Goal: Task Accomplishment & Management: Manage account settings

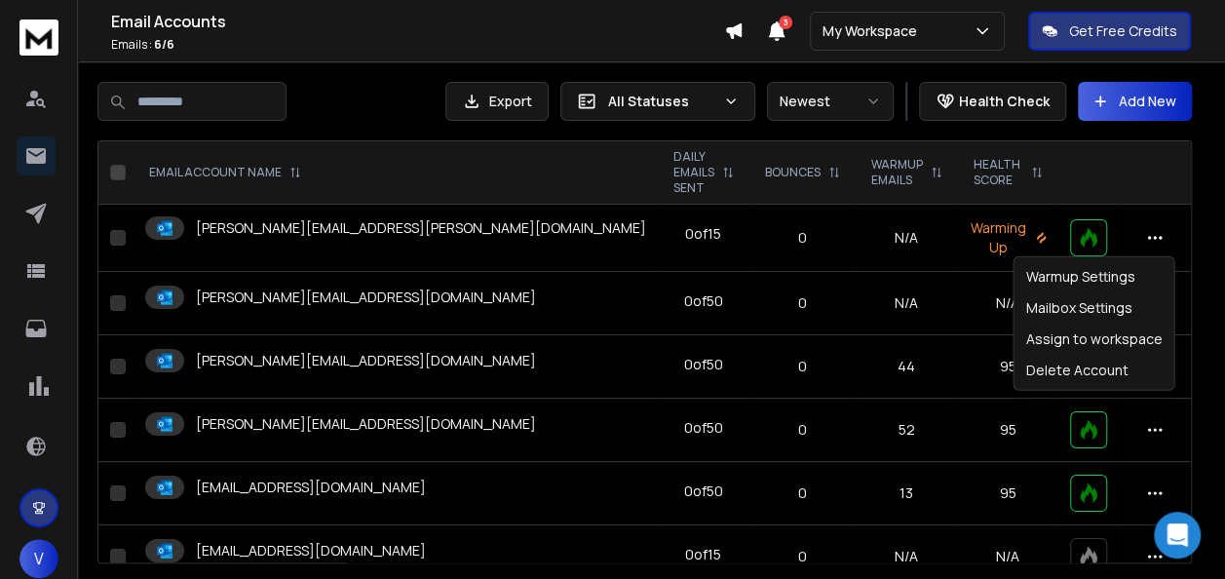
click at [1146, 229] on icon at bounding box center [1155, 238] width 18 height 18
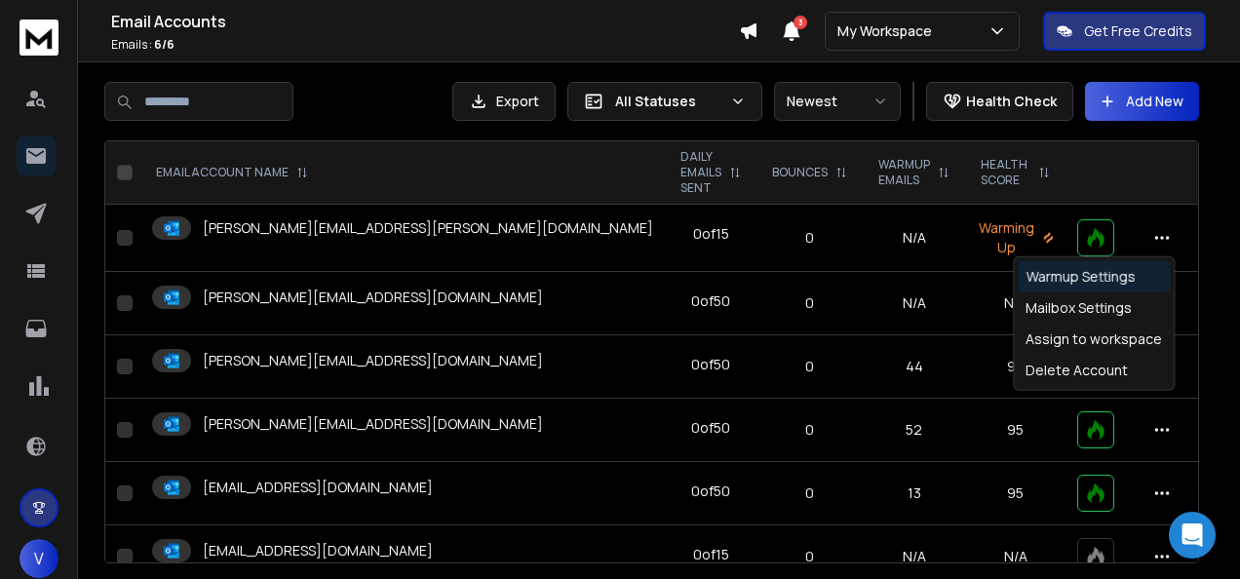
click at [1097, 278] on div "Warmup Settings" at bounding box center [1094, 276] width 152 height 31
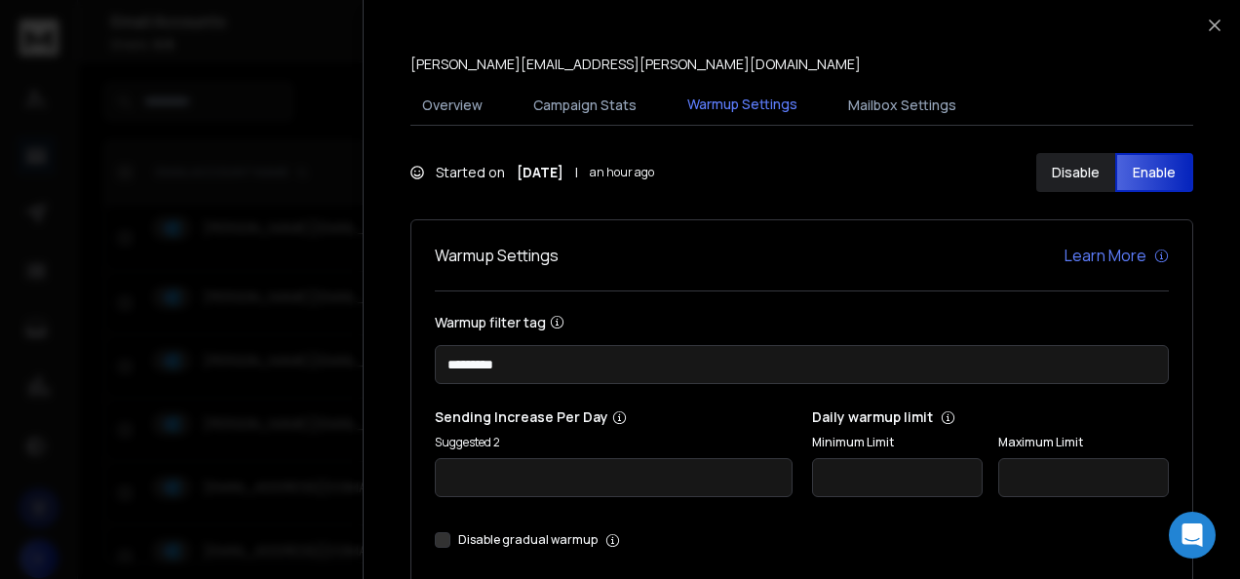
click at [886, 96] on button "Mailbox Settings" at bounding box center [902, 105] width 132 height 43
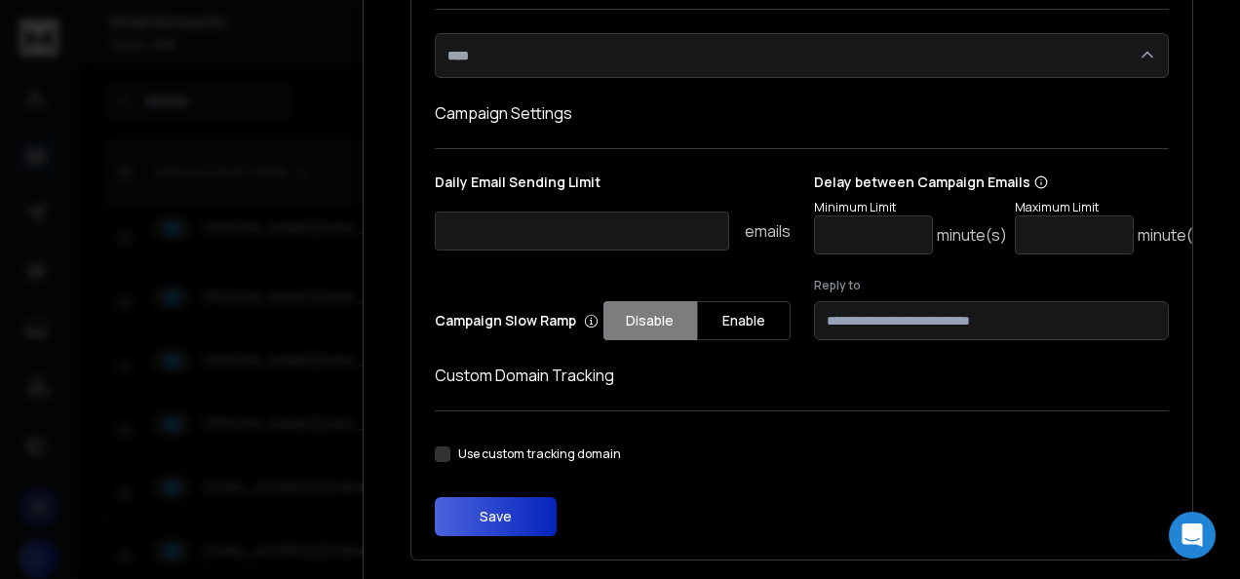
scroll to position [554, 0]
click at [544, 262] on div "Daily Email Sending Limit ** emails Delay between Campaign Emails Minimum Limit…" at bounding box center [802, 256] width 734 height 168
click at [522, 243] on input "**" at bounding box center [582, 230] width 294 height 39
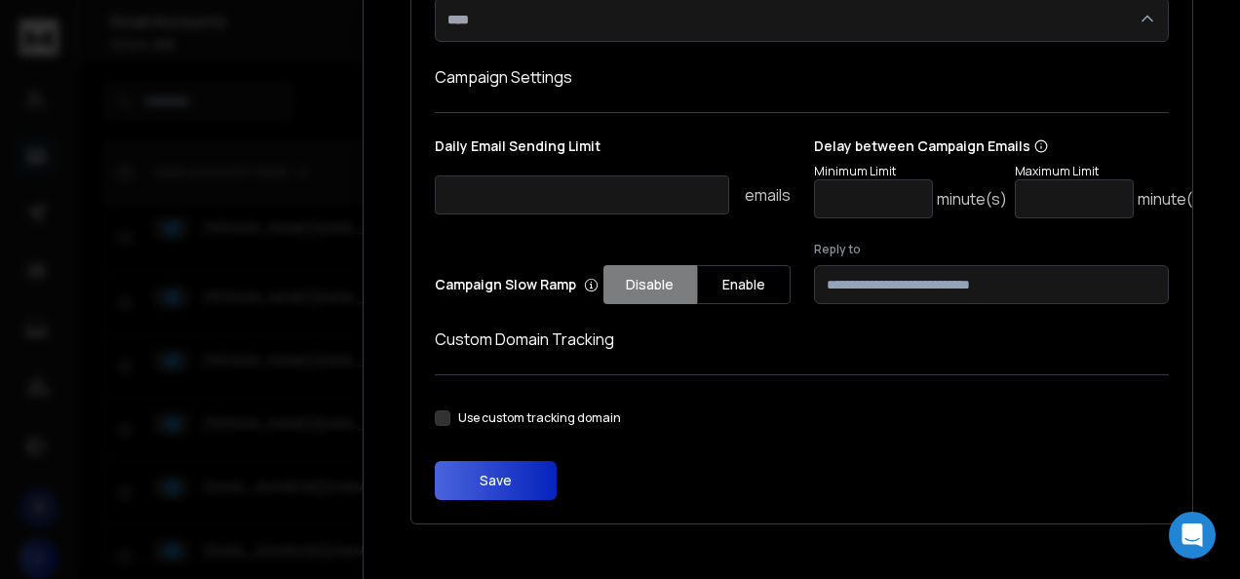
type input "**"
click at [517, 461] on button "Save" at bounding box center [496, 480] width 122 height 39
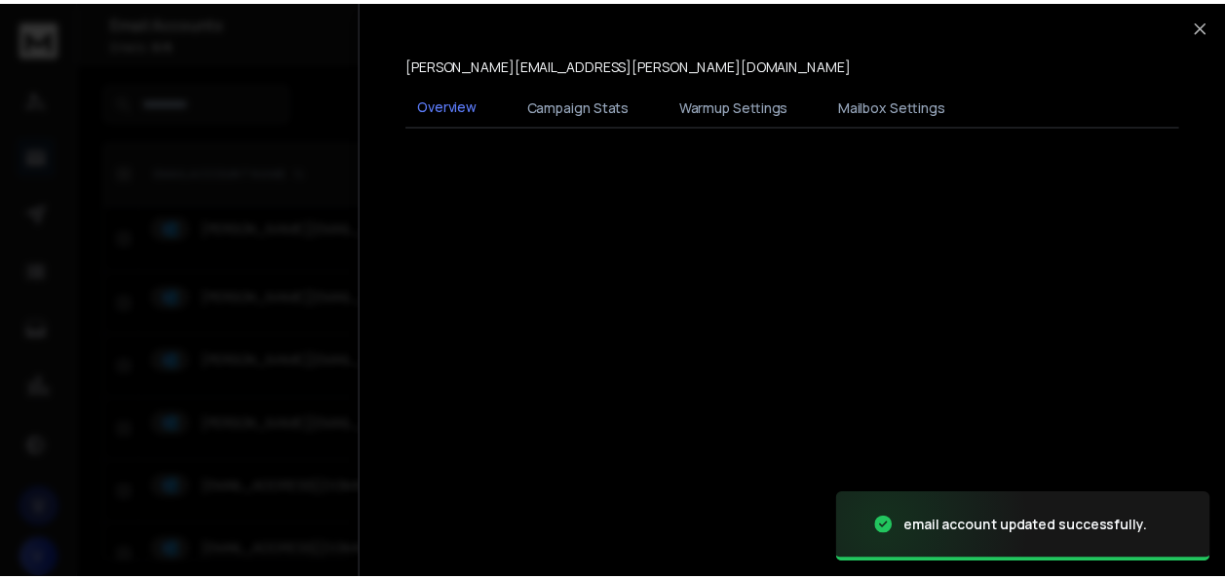
scroll to position [0, 0]
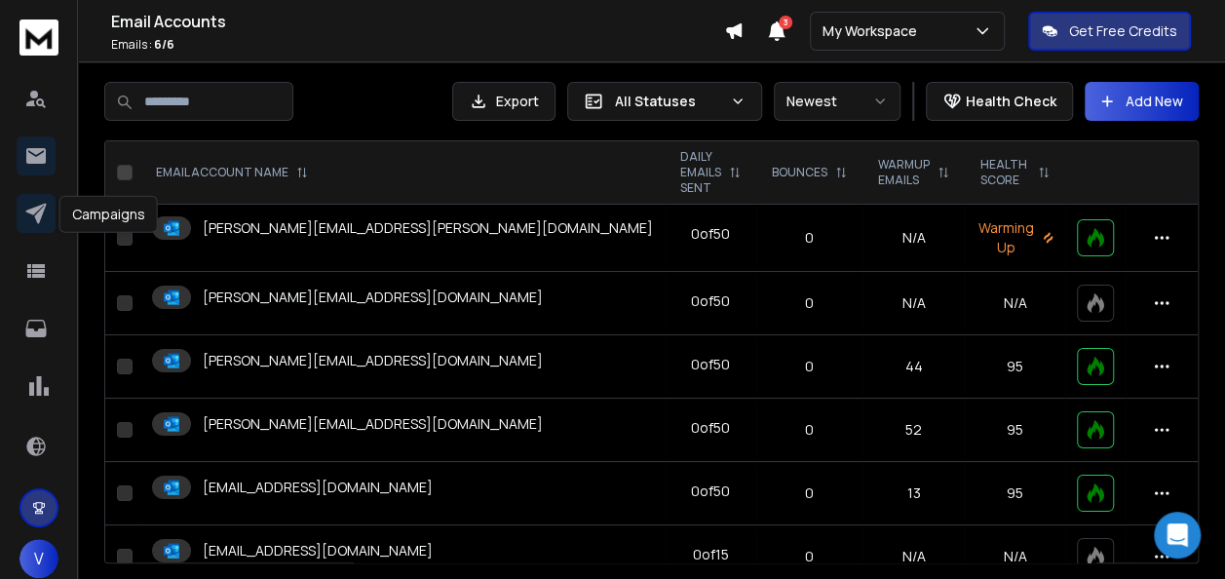
click at [25, 207] on icon at bounding box center [35, 213] width 23 height 23
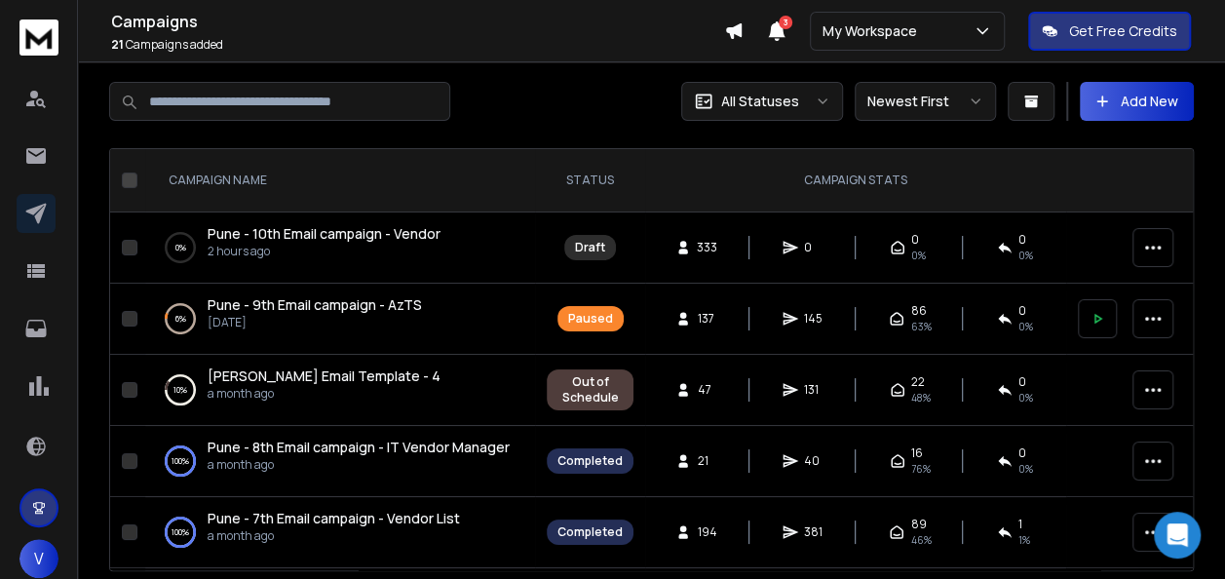
click at [568, 316] on div "Paused" at bounding box center [590, 319] width 45 height 16
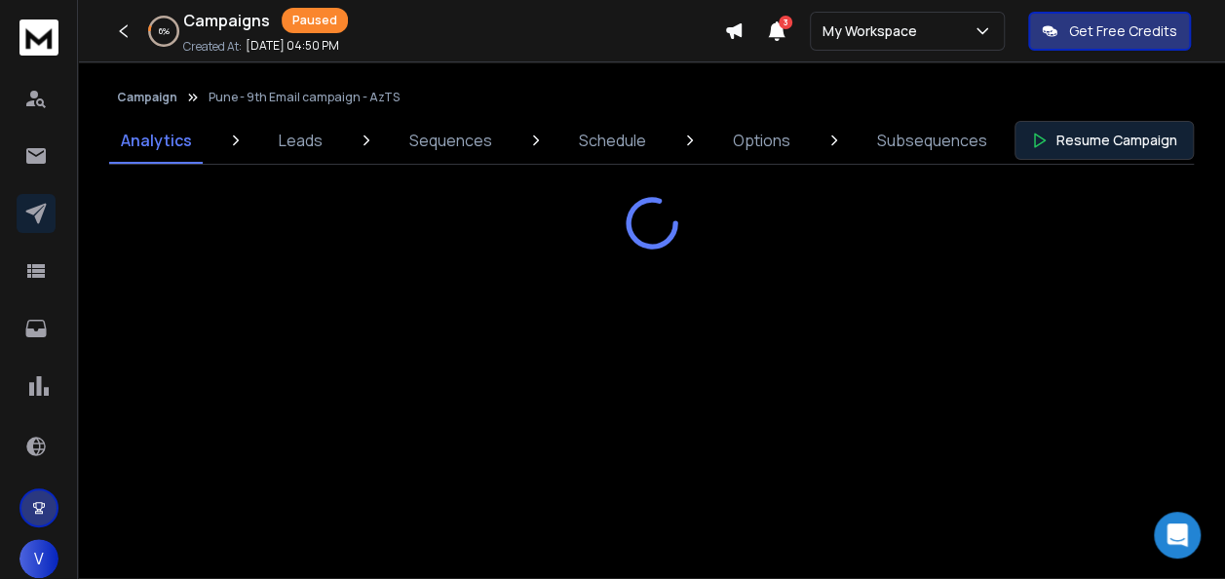
click at [1099, 146] on button "Resume Campaign" at bounding box center [1104, 140] width 179 height 39
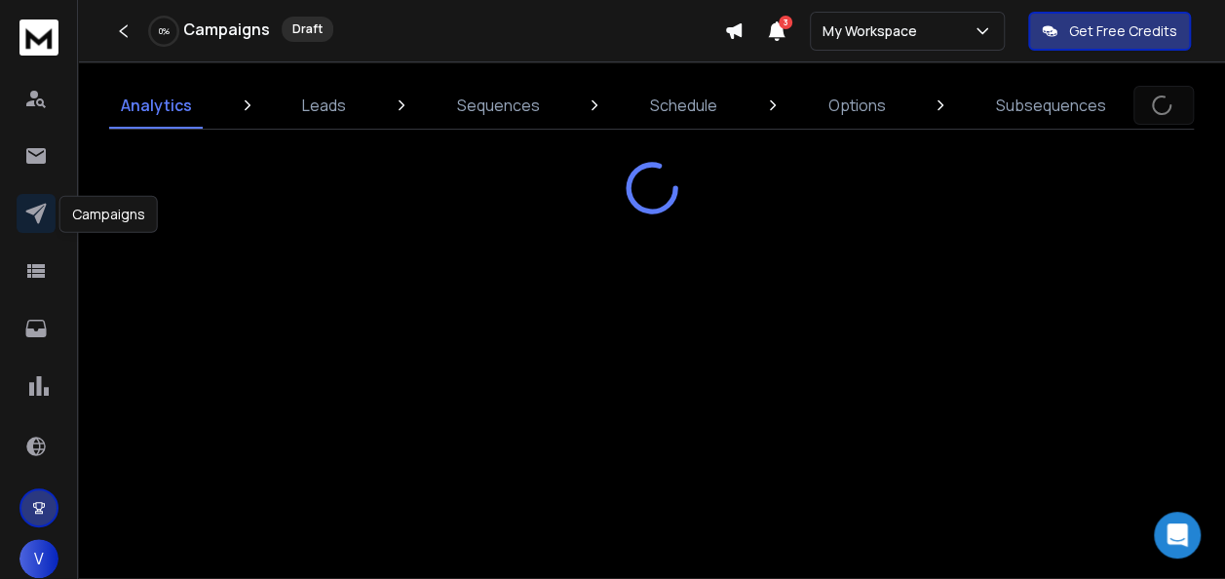
click at [39, 205] on icon at bounding box center [35, 213] width 23 height 23
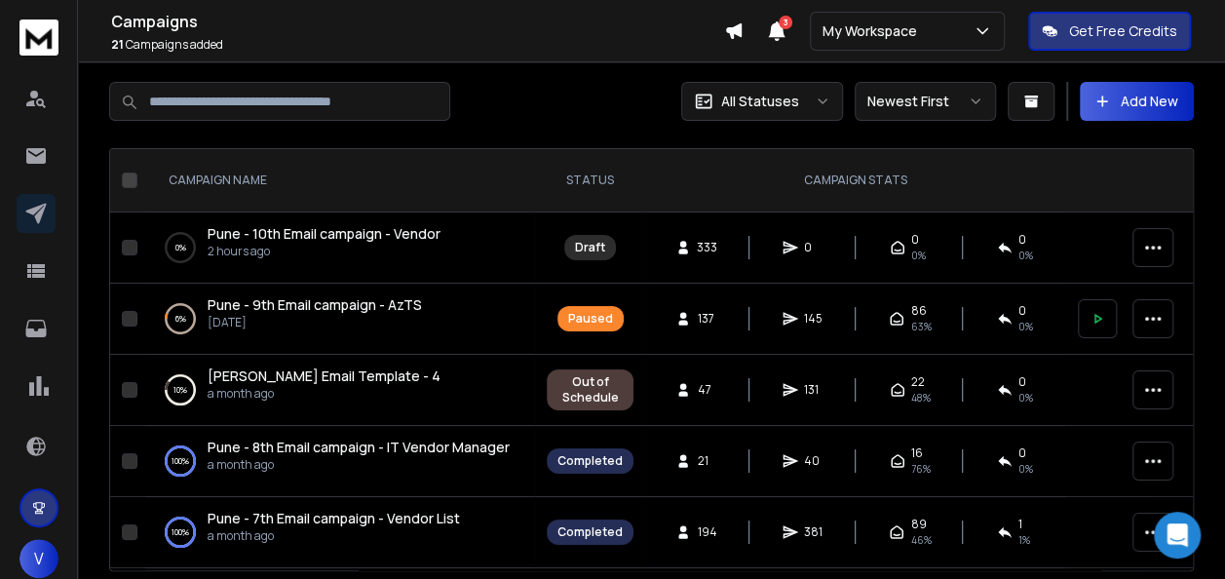
click at [406, 234] on span "Pune - 10th Email campaign - Vendor" at bounding box center [324, 233] width 233 height 19
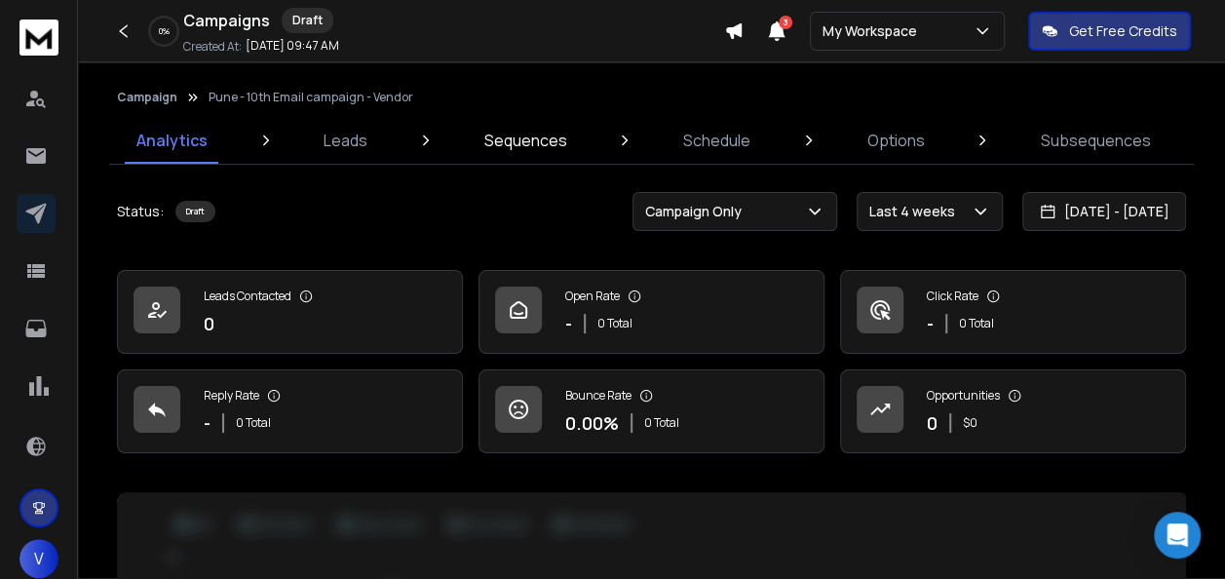
click at [511, 143] on p "Sequences" at bounding box center [525, 140] width 83 height 23
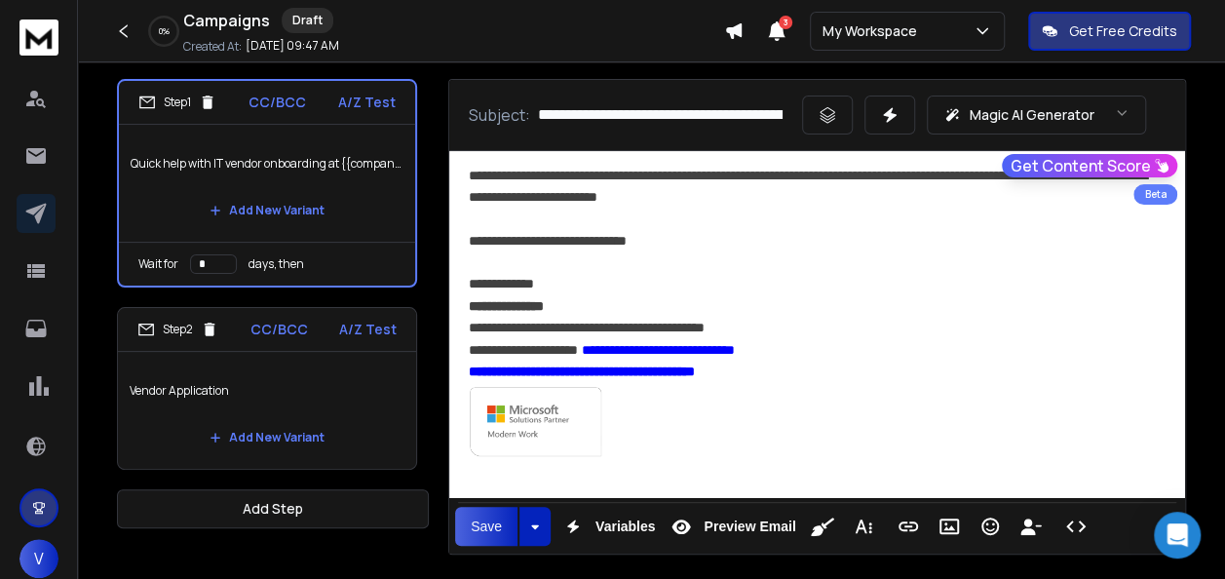
scroll to position [115, 0]
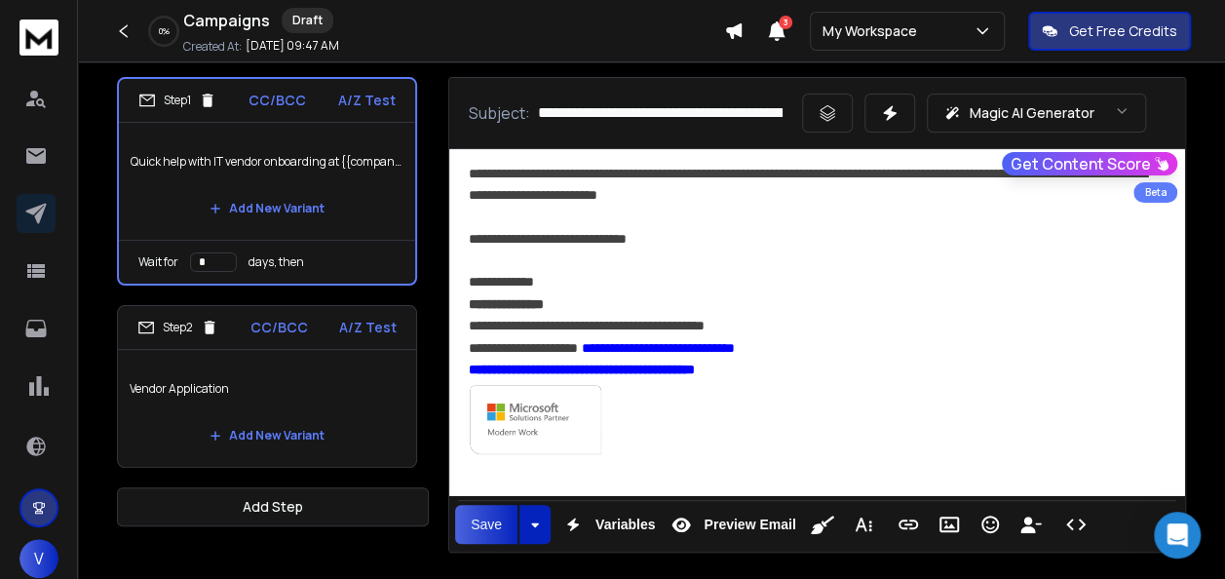
click at [327, 409] on p "Vendor Application" at bounding box center [267, 389] width 275 height 55
type input "**********"
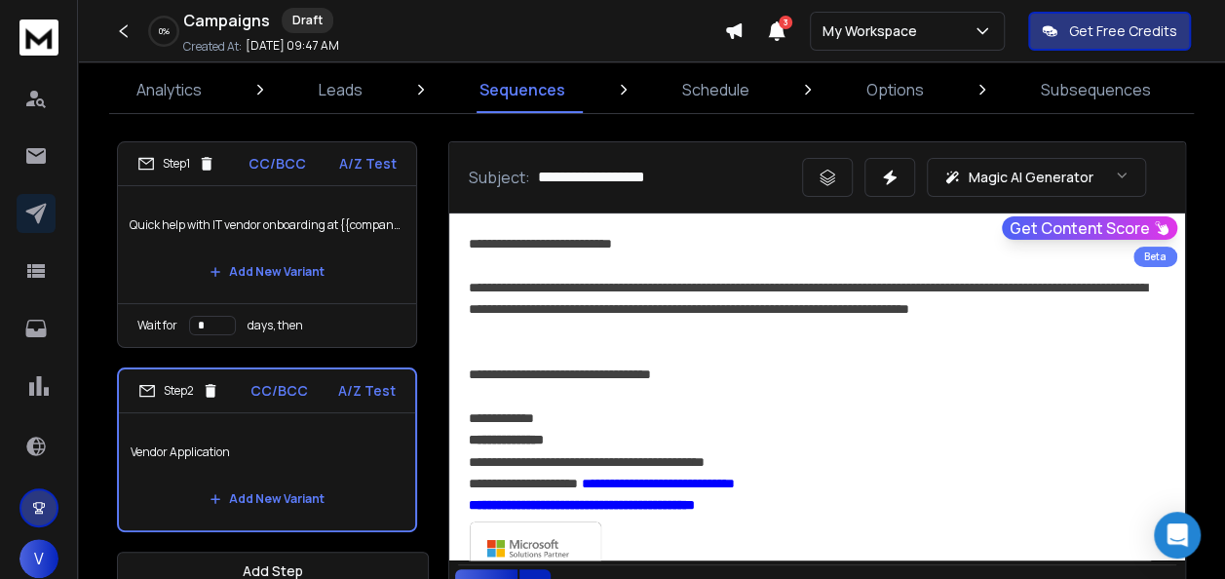
scroll to position [0, 0]
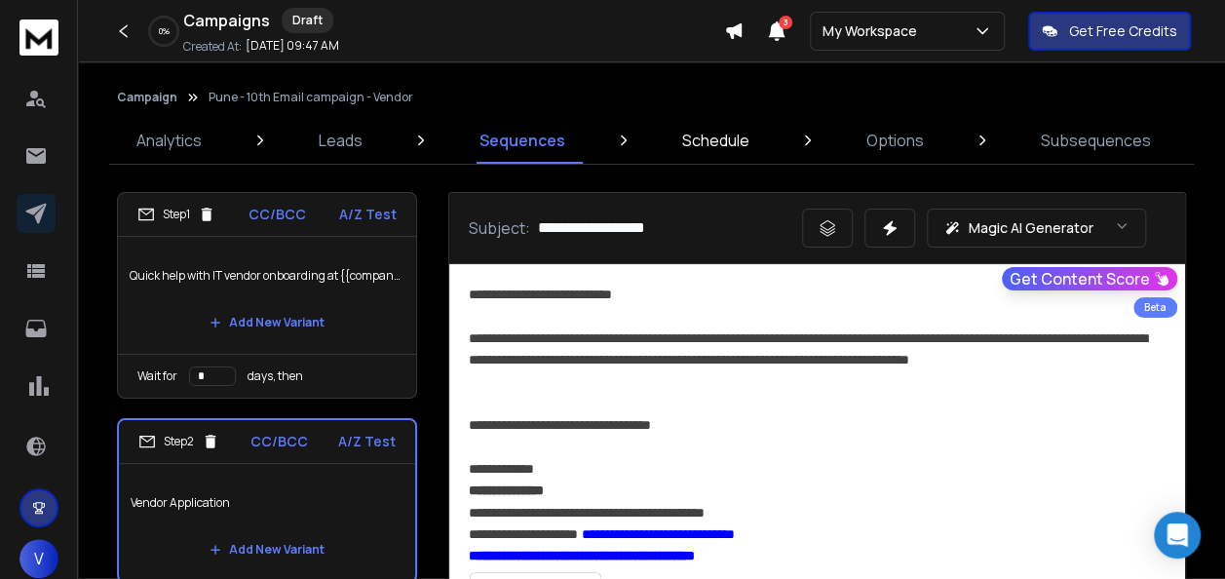
click at [738, 137] on p "Schedule" at bounding box center [715, 140] width 67 height 23
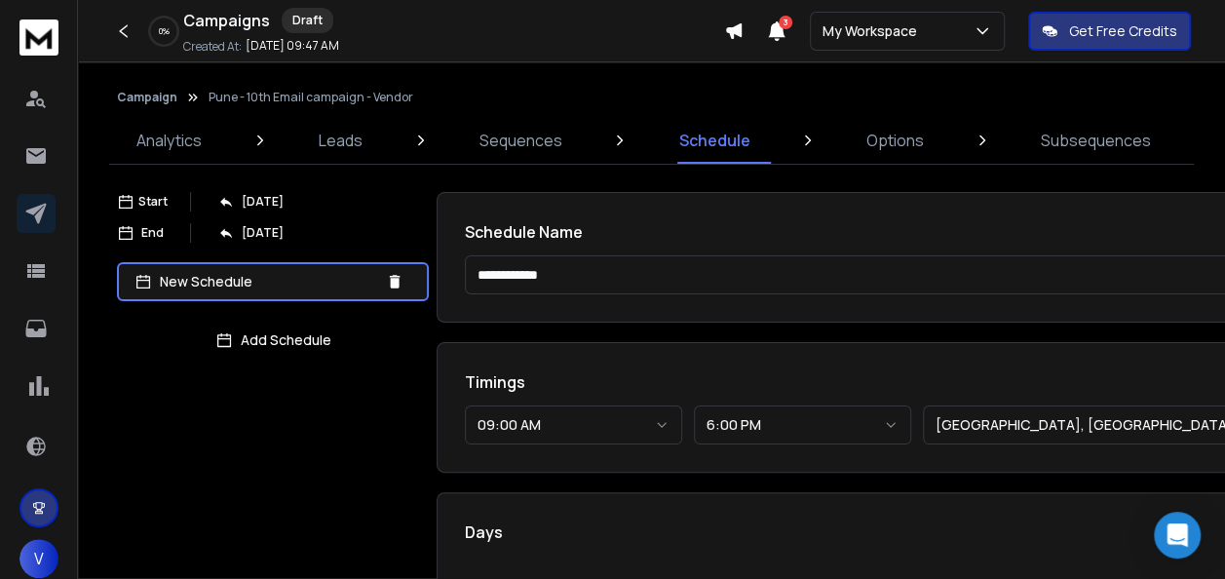
scroll to position [150, 0]
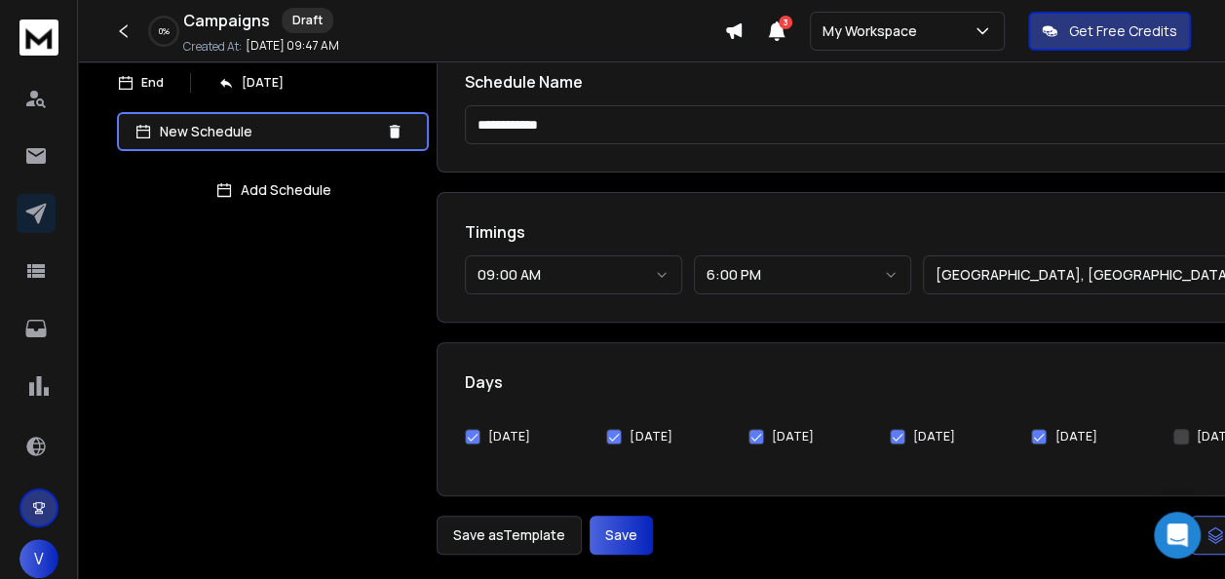
click at [632, 538] on button "Save" at bounding box center [621, 535] width 63 height 39
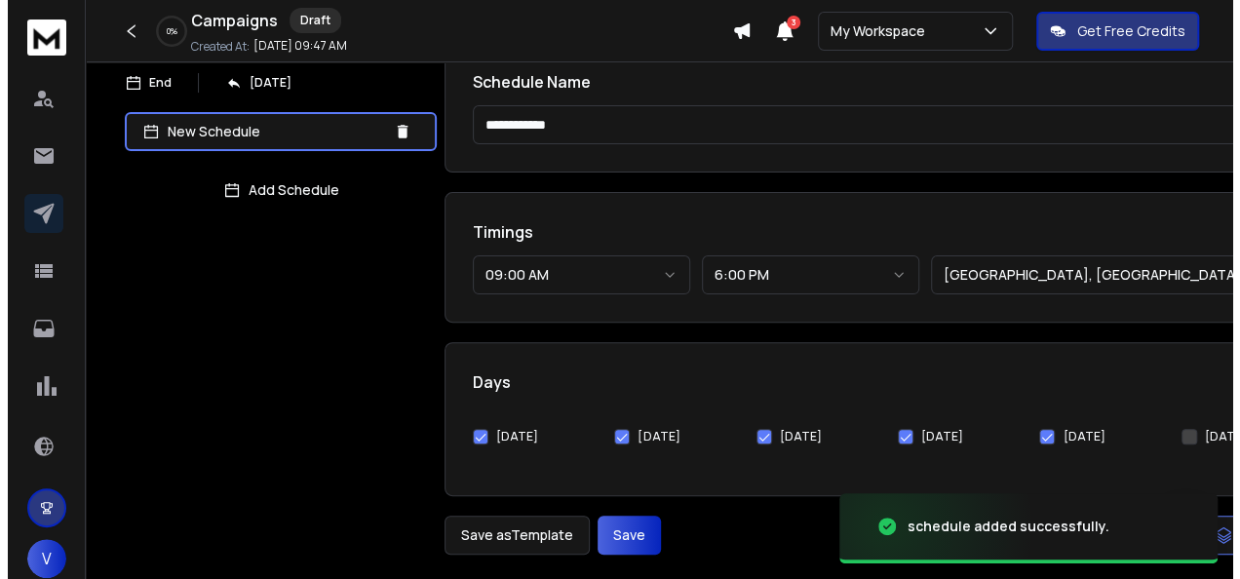
scroll to position [0, 0]
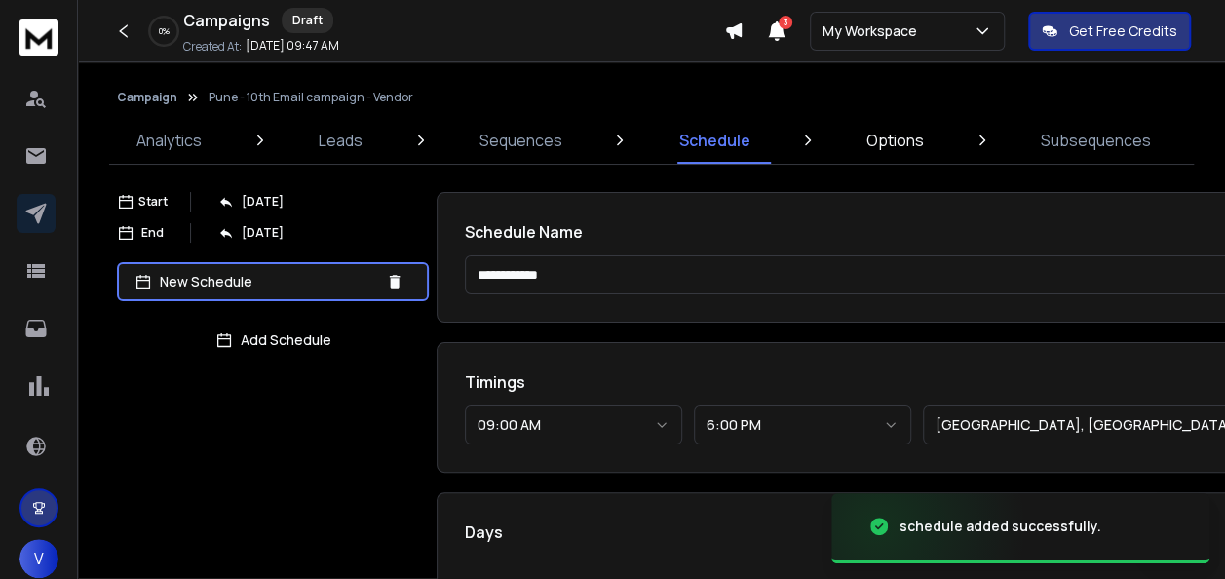
click at [878, 142] on p "Options" at bounding box center [896, 140] width 58 height 23
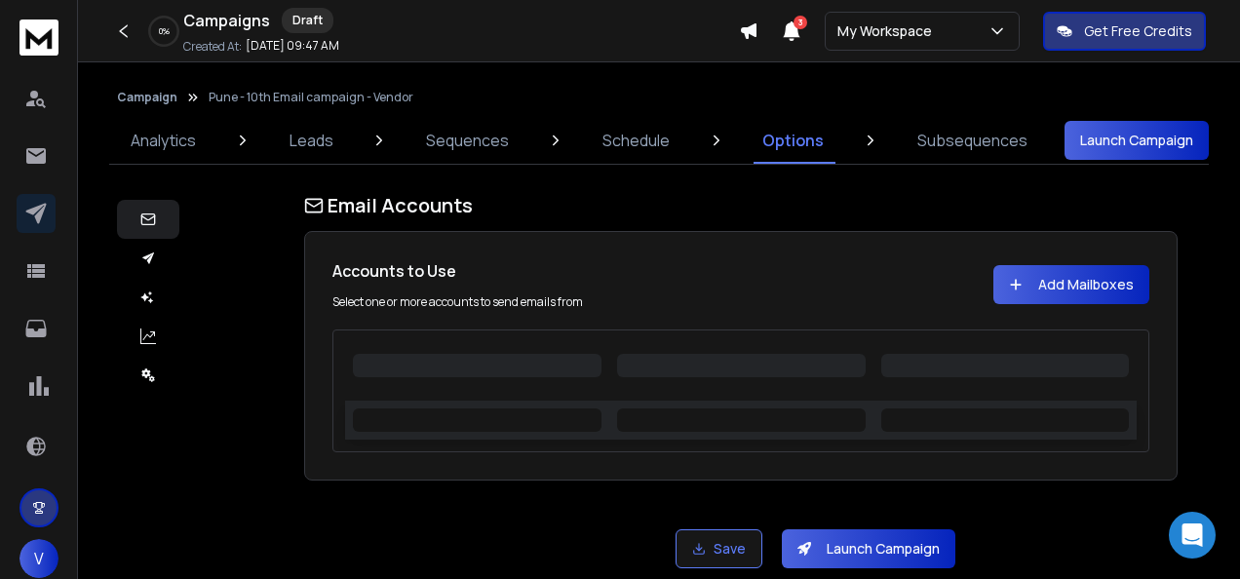
click at [1116, 125] on button "Launch Campaign" at bounding box center [1136, 140] width 144 height 39
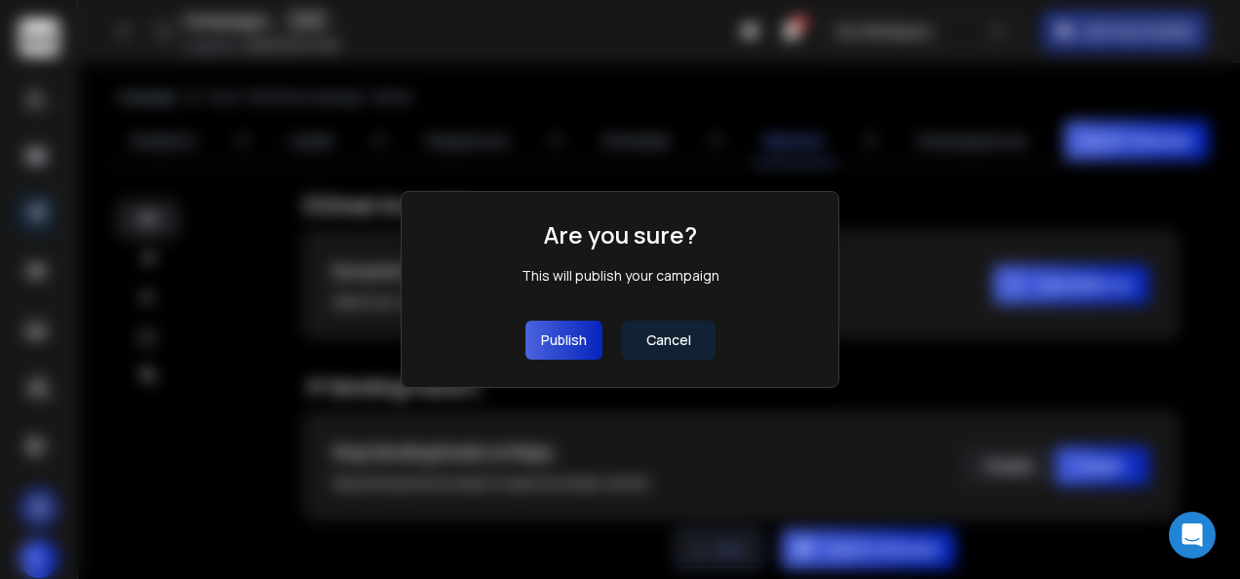
click at [669, 344] on button "Cancel" at bounding box center [669, 340] width 94 height 39
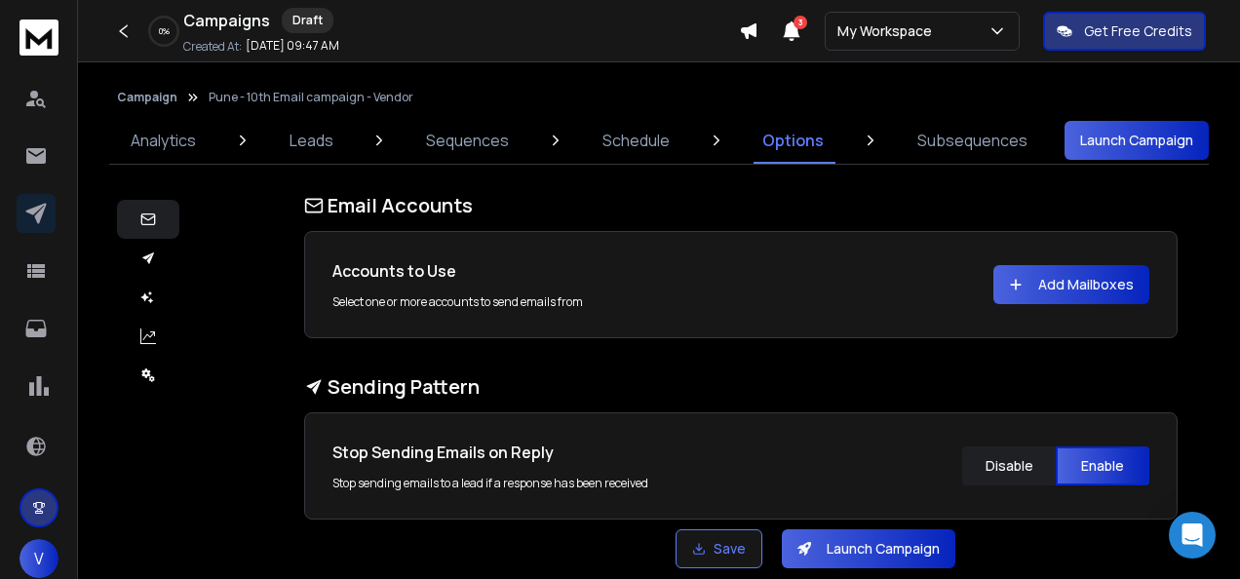
click at [1022, 282] on button "Add Mailboxes" at bounding box center [1071, 284] width 156 height 39
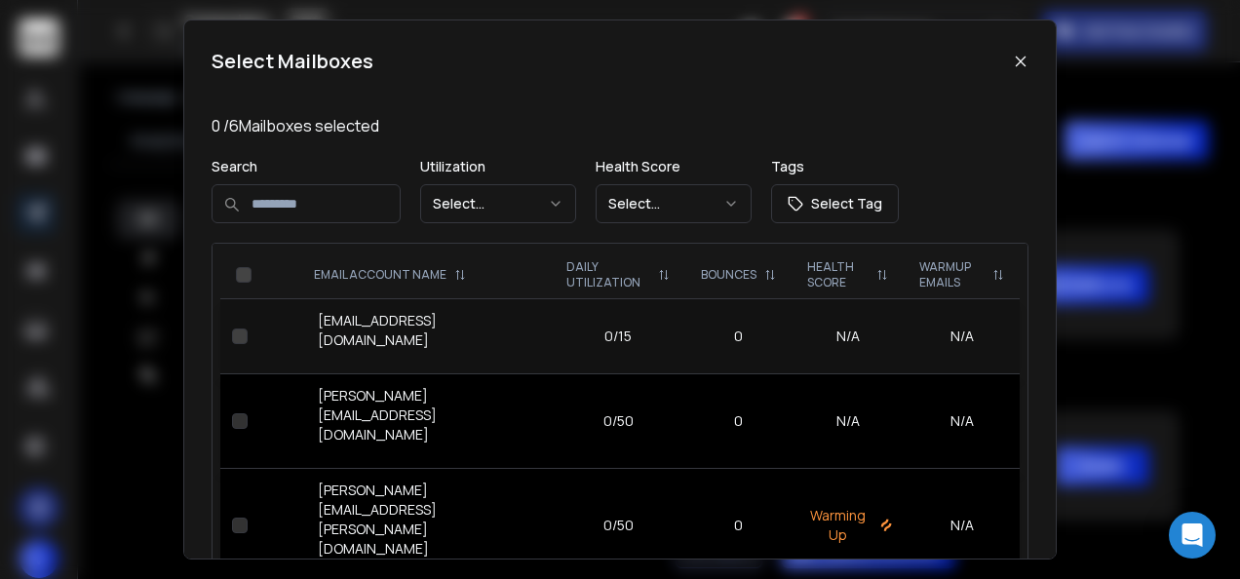
scroll to position [52, 0]
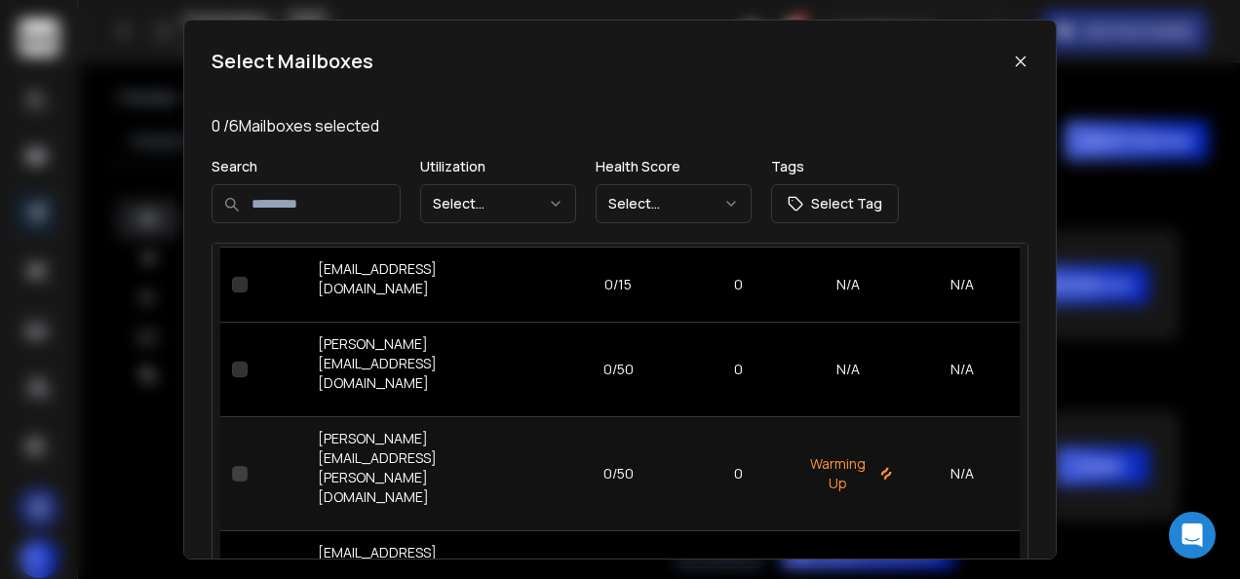
click at [240, 466] on button "button" at bounding box center [240, 474] width 16 height 16
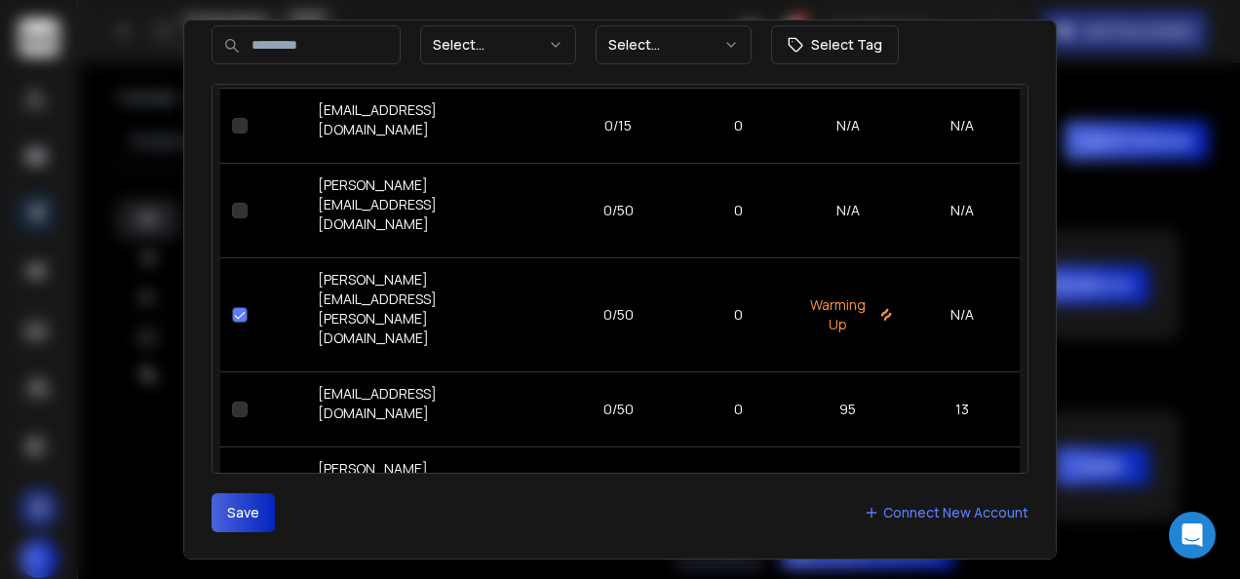
click at [240, 522] on button "Save" at bounding box center [243, 512] width 63 height 39
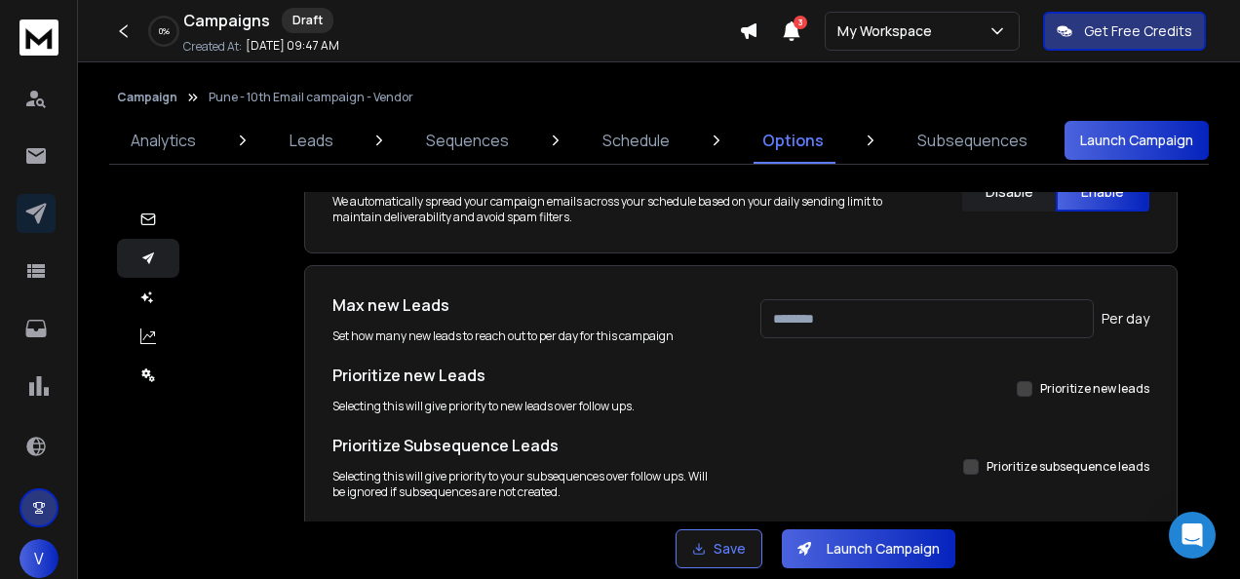
scroll to position [899, 0]
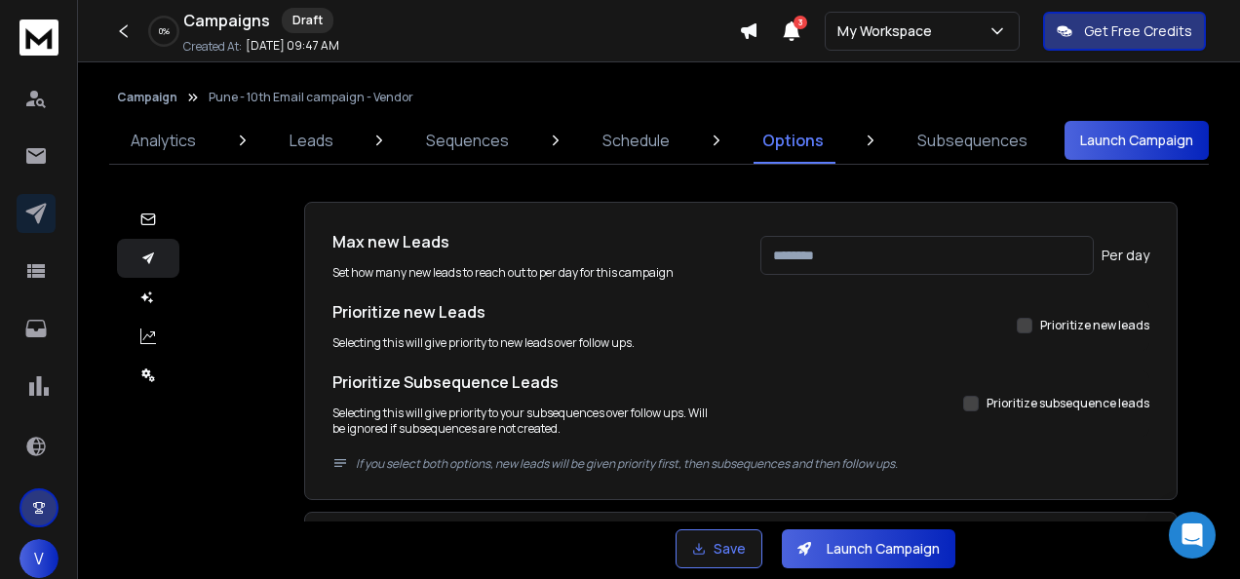
click at [1163, 122] on button "Launch Campaign" at bounding box center [1136, 140] width 144 height 39
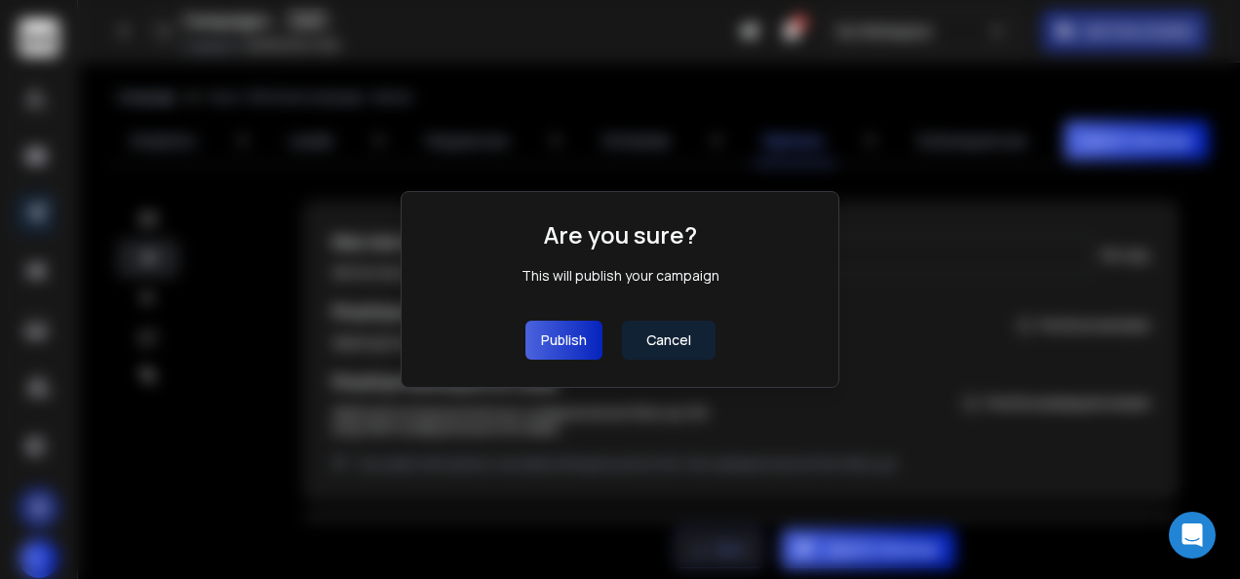
click at [567, 339] on button "Publish" at bounding box center [563, 340] width 77 height 39
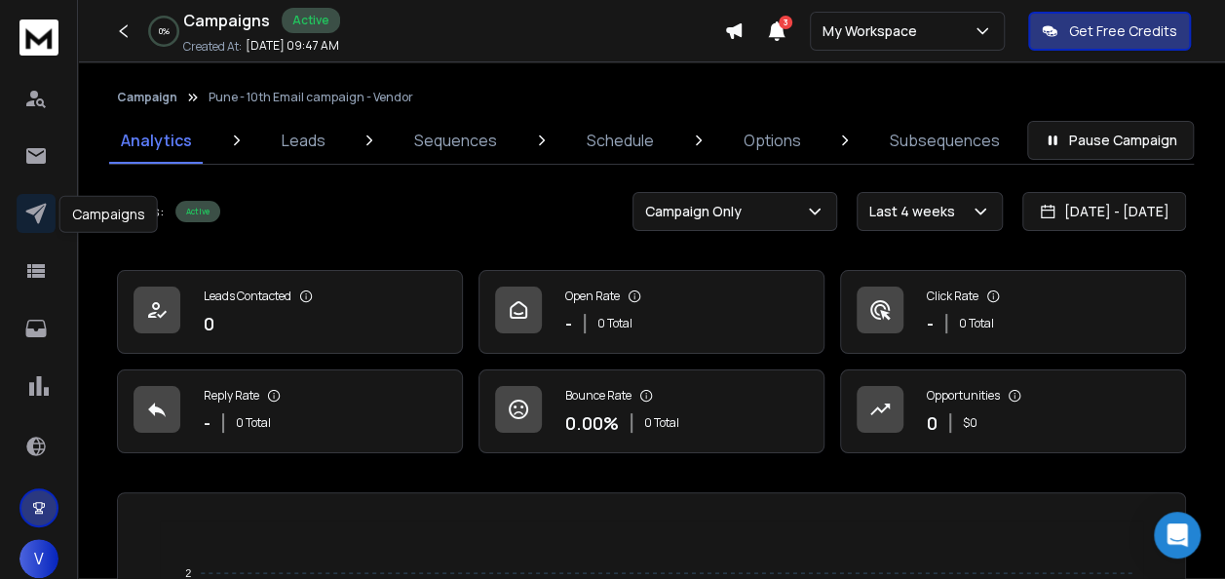
click at [34, 213] on icon at bounding box center [35, 213] width 20 height 20
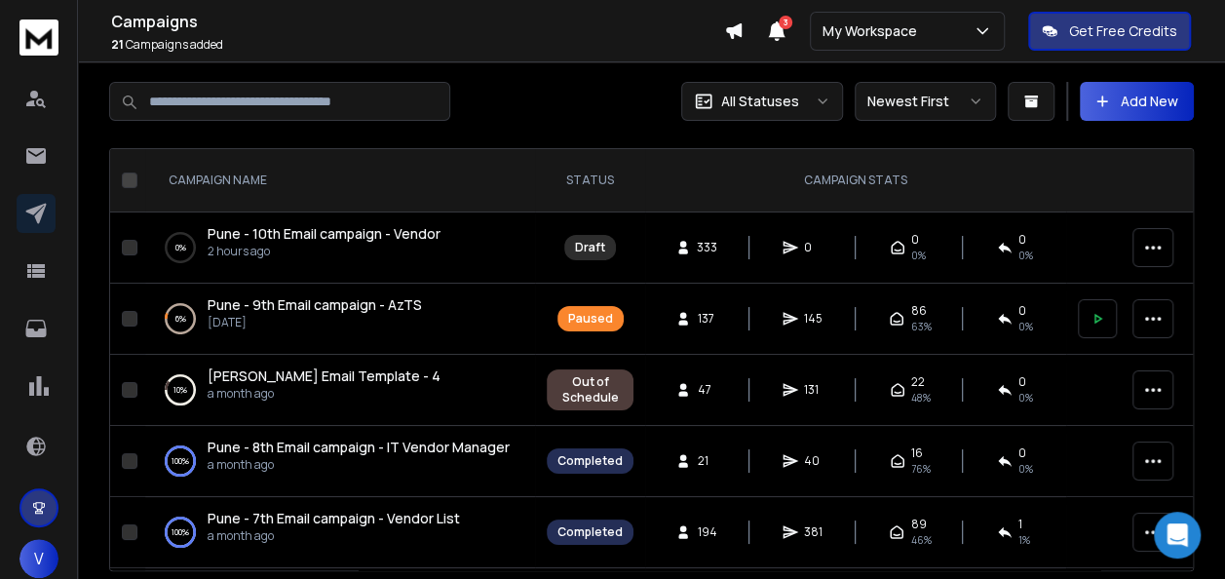
click at [310, 322] on p "[DATE]" at bounding box center [315, 323] width 214 height 16
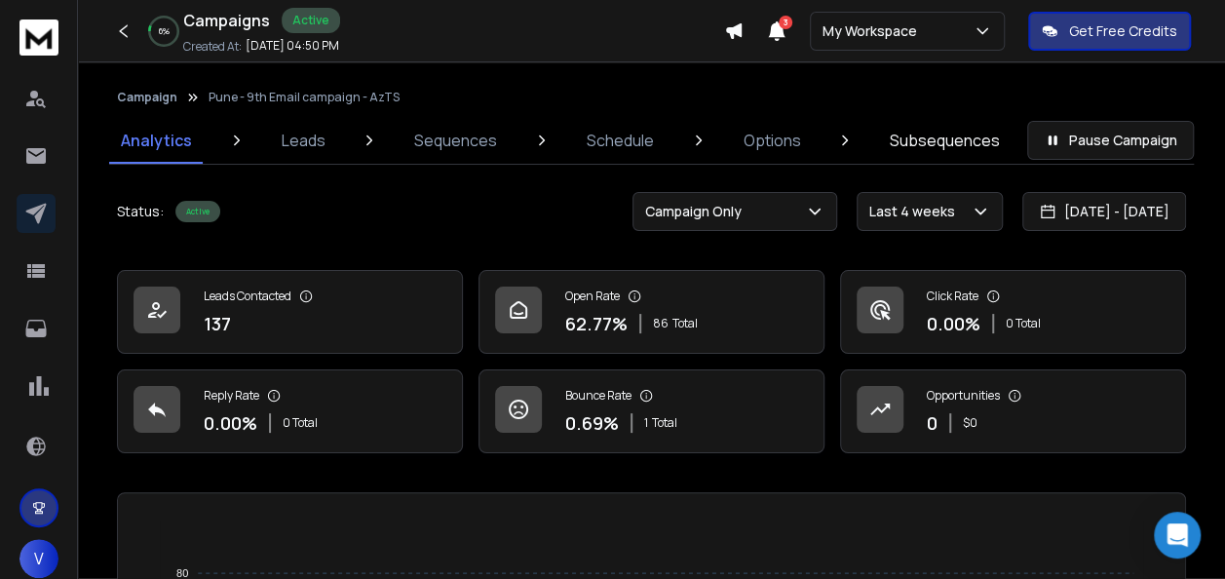
click at [947, 156] on link "Subsequences" at bounding box center [945, 140] width 134 height 47
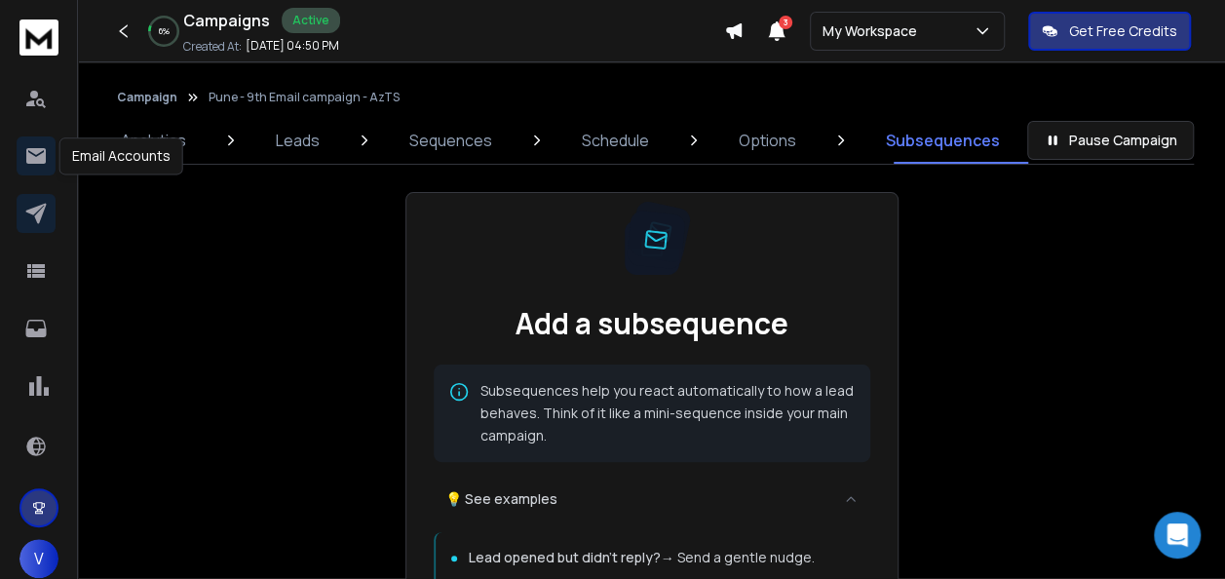
click at [37, 153] on icon at bounding box center [35, 156] width 19 height 16
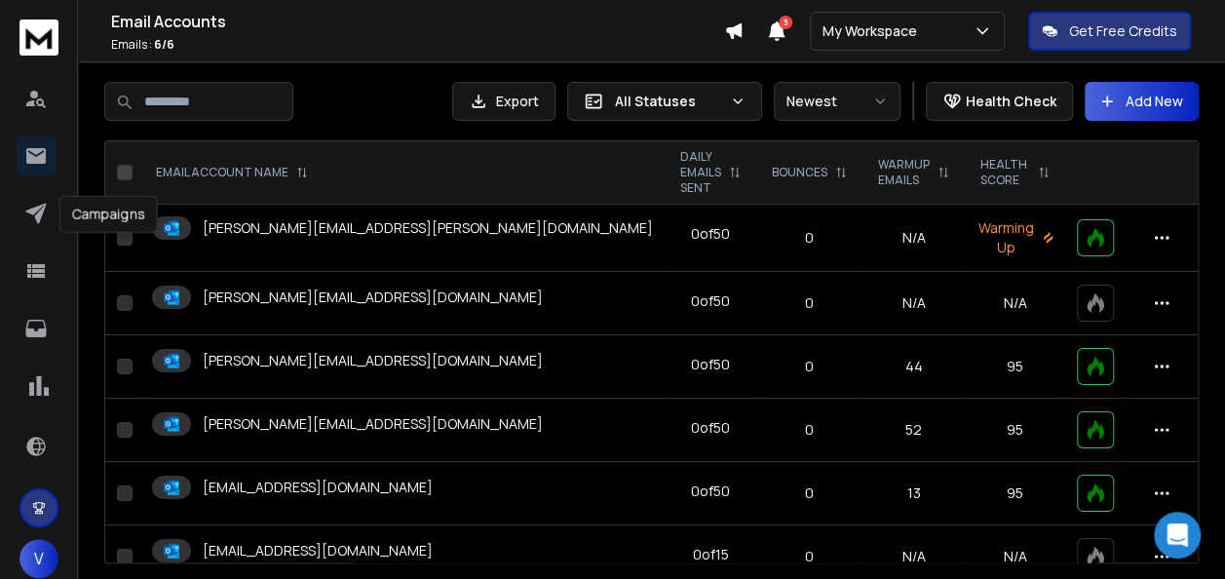
click at [35, 222] on icon at bounding box center [35, 213] width 23 height 23
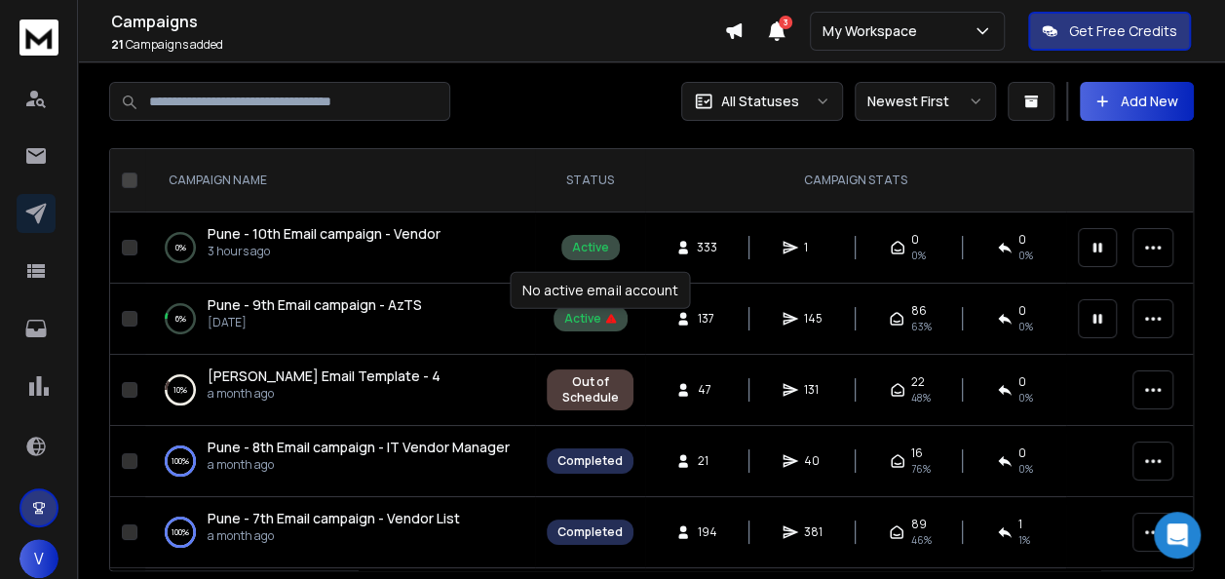
click at [605, 317] on icon at bounding box center [610, 318] width 11 height 9
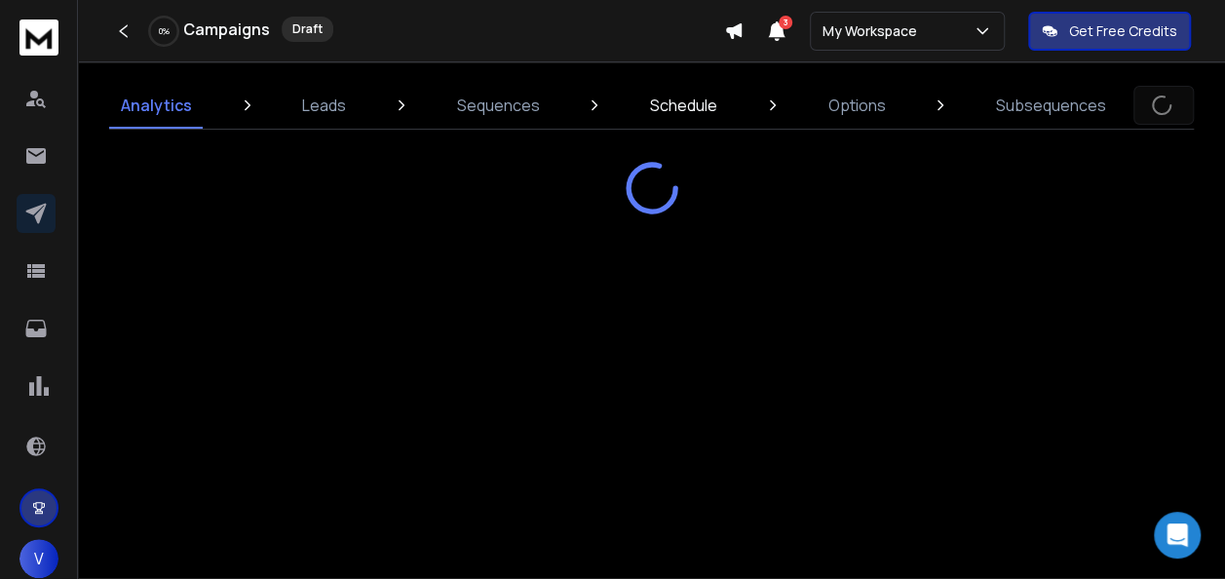
click at [676, 115] on div "Analytics Leads Sequences Schedule Options Subsequences" at bounding box center [651, 106] width 1085 height 48
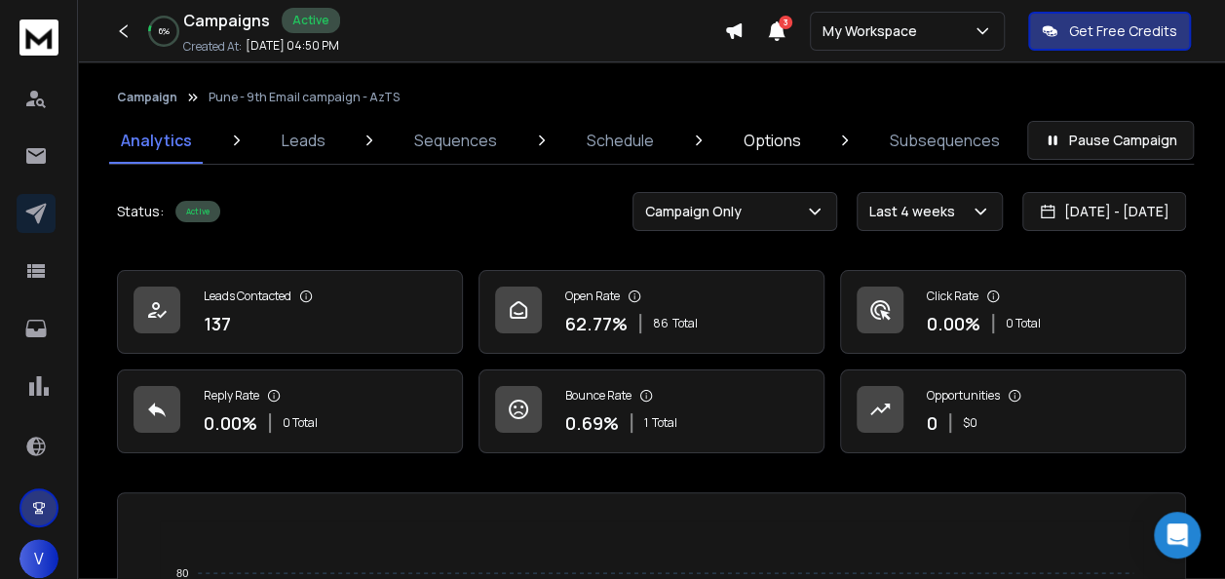
click at [774, 135] on p "Options" at bounding box center [772, 140] width 58 height 23
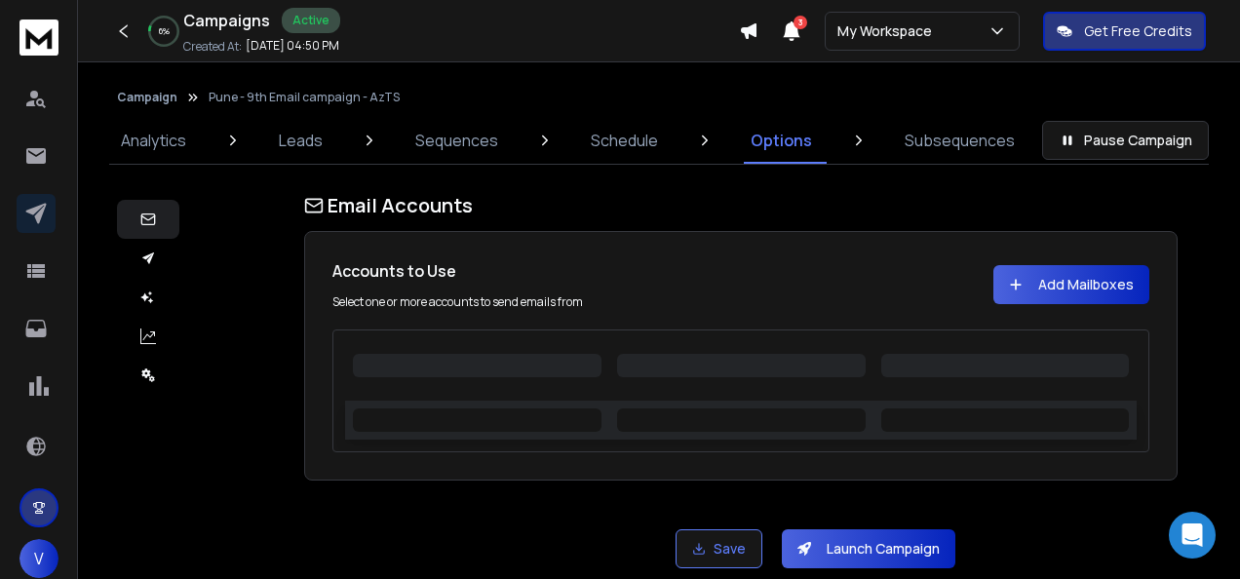
click at [1077, 277] on button "Add Mailboxes" at bounding box center [1071, 284] width 156 height 39
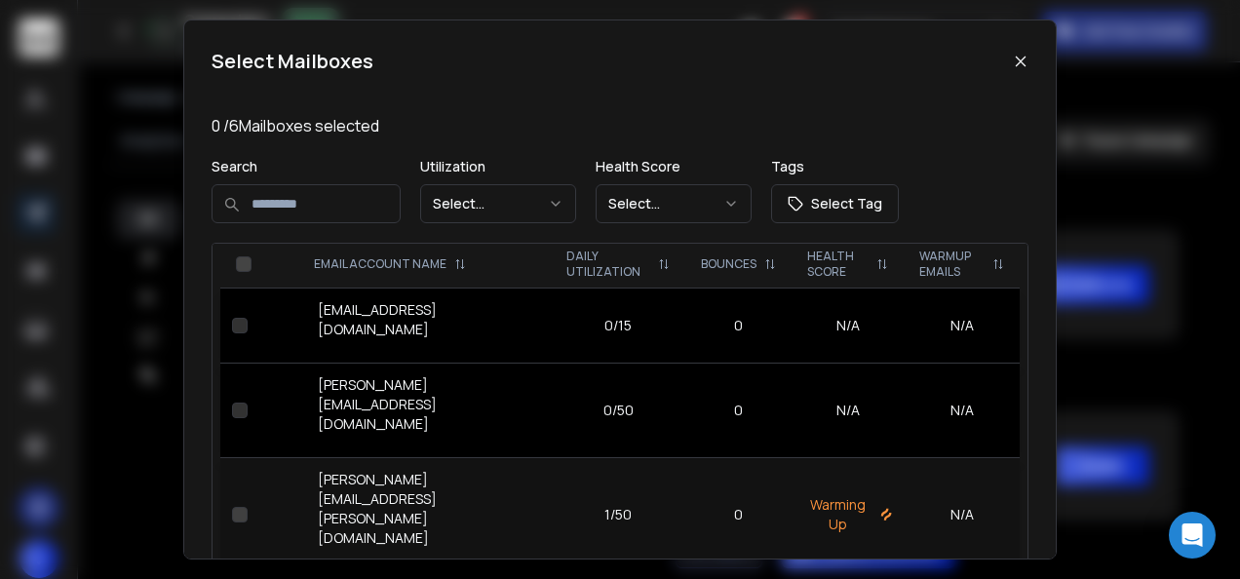
scroll to position [14, 0]
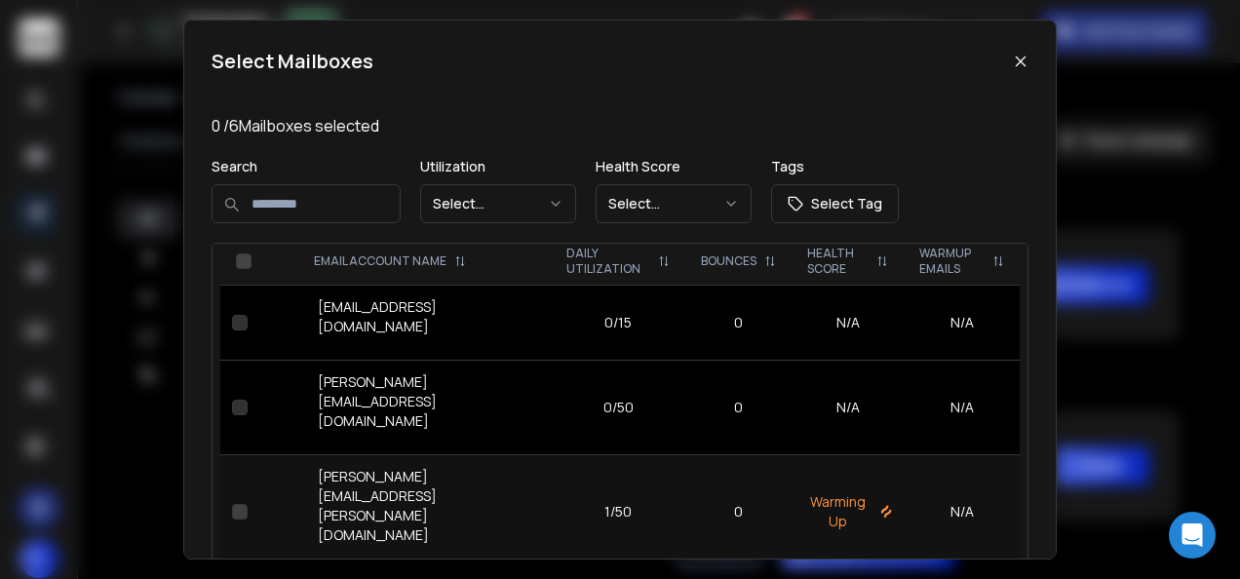
click at [232, 504] on button "button" at bounding box center [240, 512] width 16 height 16
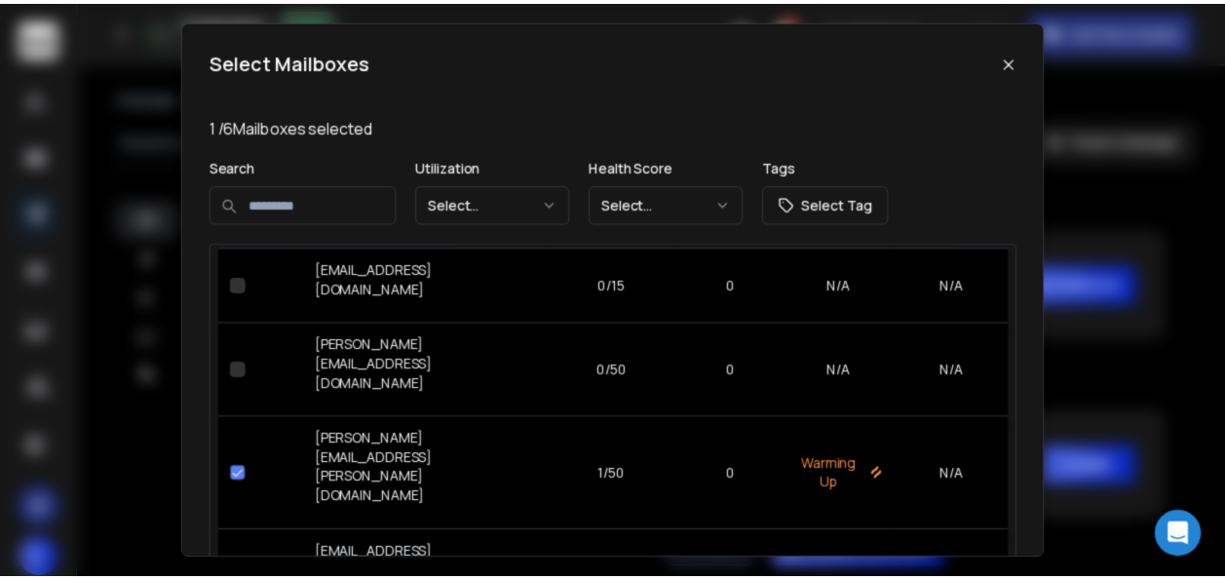
scroll to position [159, 0]
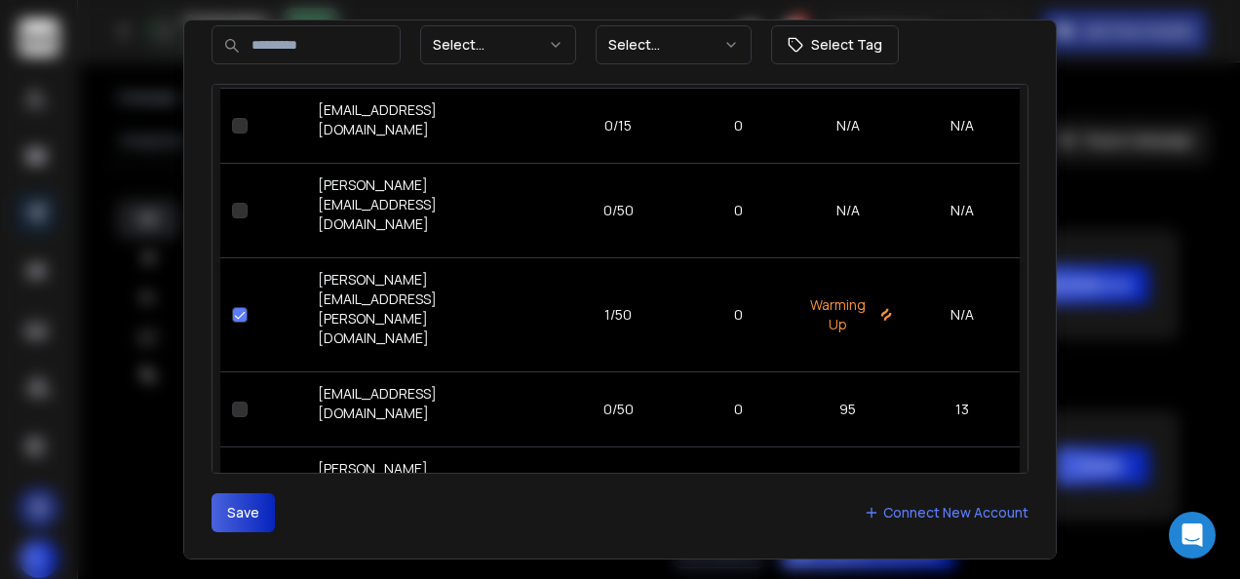
click at [232, 517] on button "Save" at bounding box center [243, 512] width 63 height 39
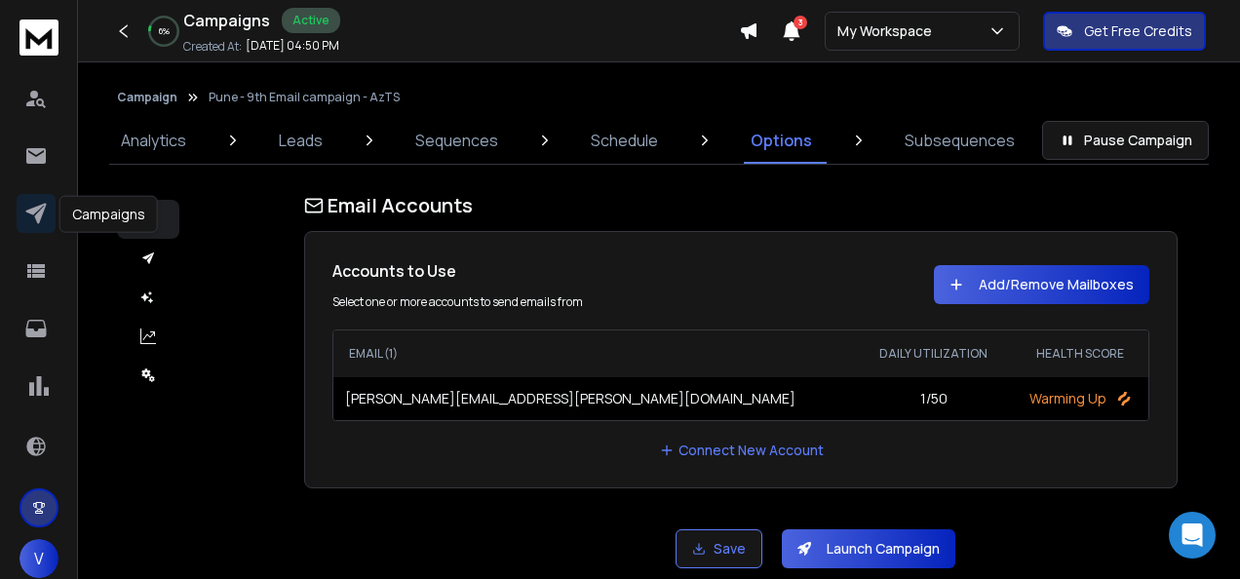
click at [45, 213] on icon at bounding box center [35, 213] width 23 height 23
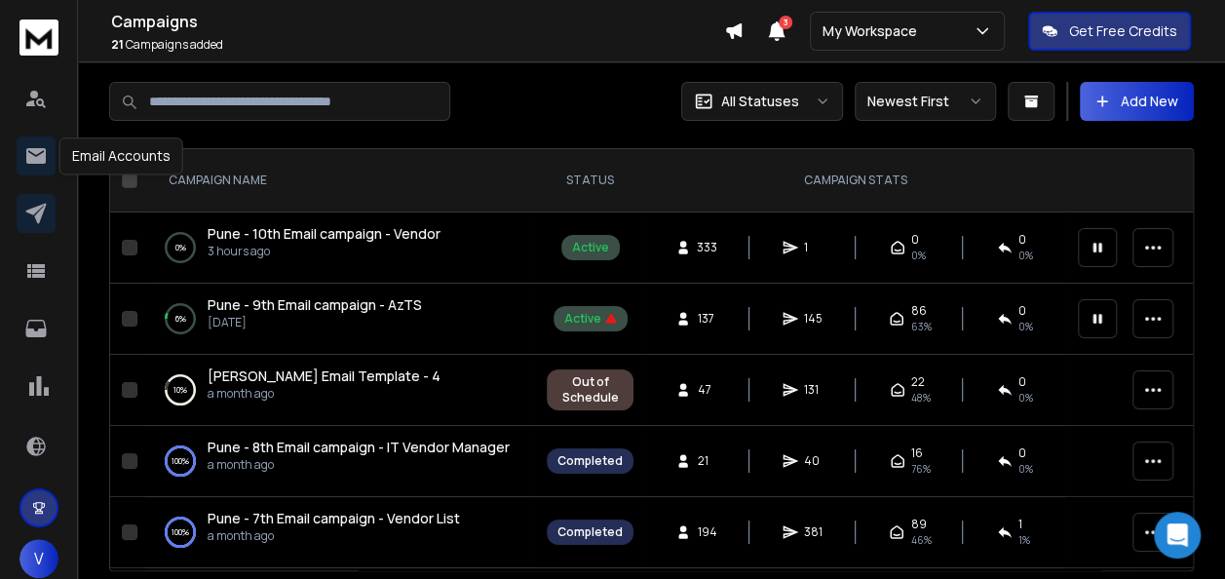
click at [25, 148] on icon at bounding box center [35, 155] width 23 height 23
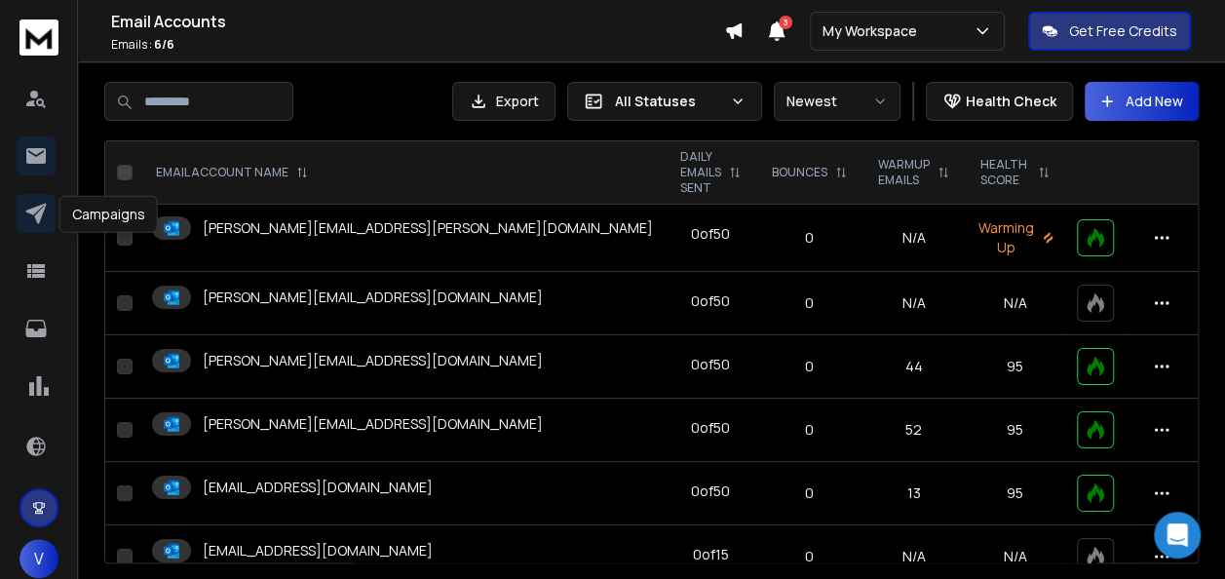
click at [38, 218] on icon at bounding box center [35, 213] width 20 height 20
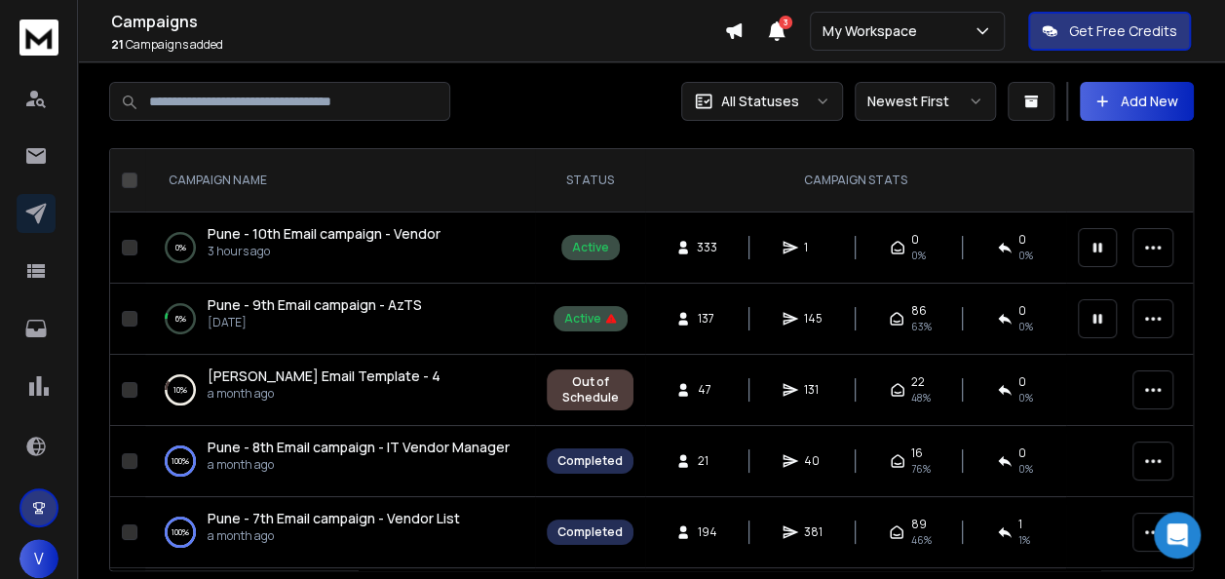
click at [35, 33] on img at bounding box center [38, 37] width 39 height 36
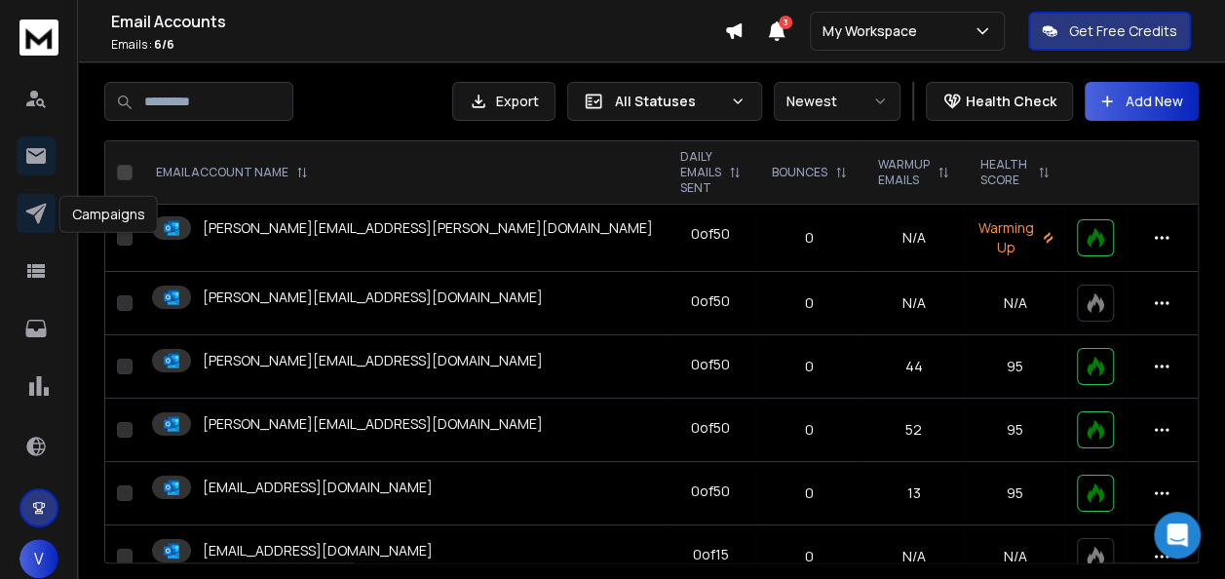
click at [27, 206] on icon at bounding box center [35, 213] width 23 height 23
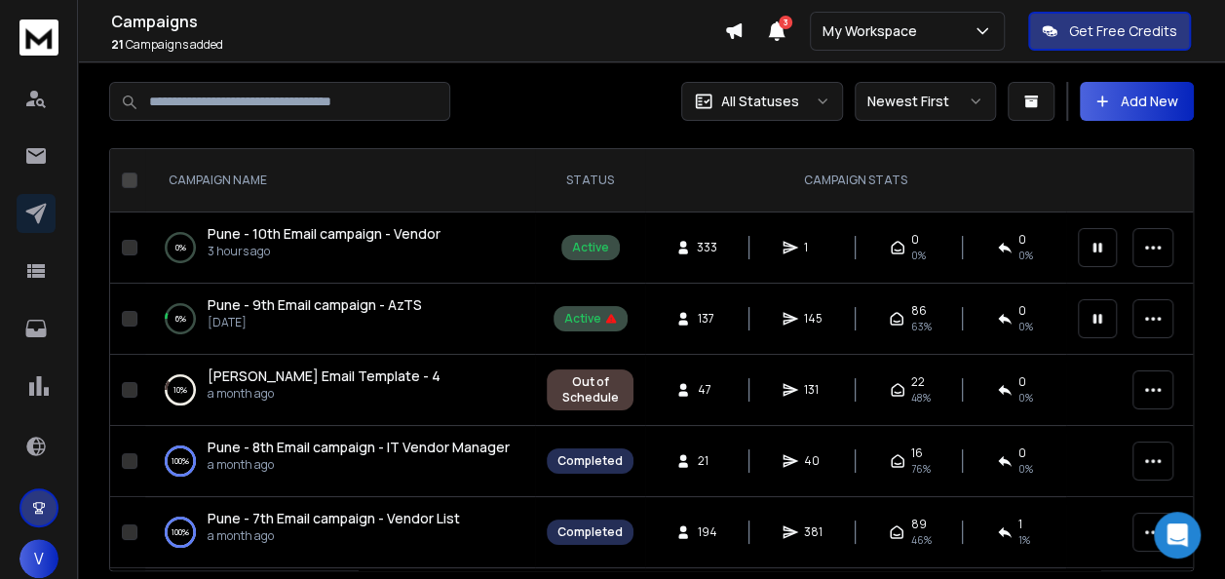
click at [522, 319] on td "6 % Pune - 9th Email campaign - AzTS 14 days ago" at bounding box center [340, 319] width 390 height 71
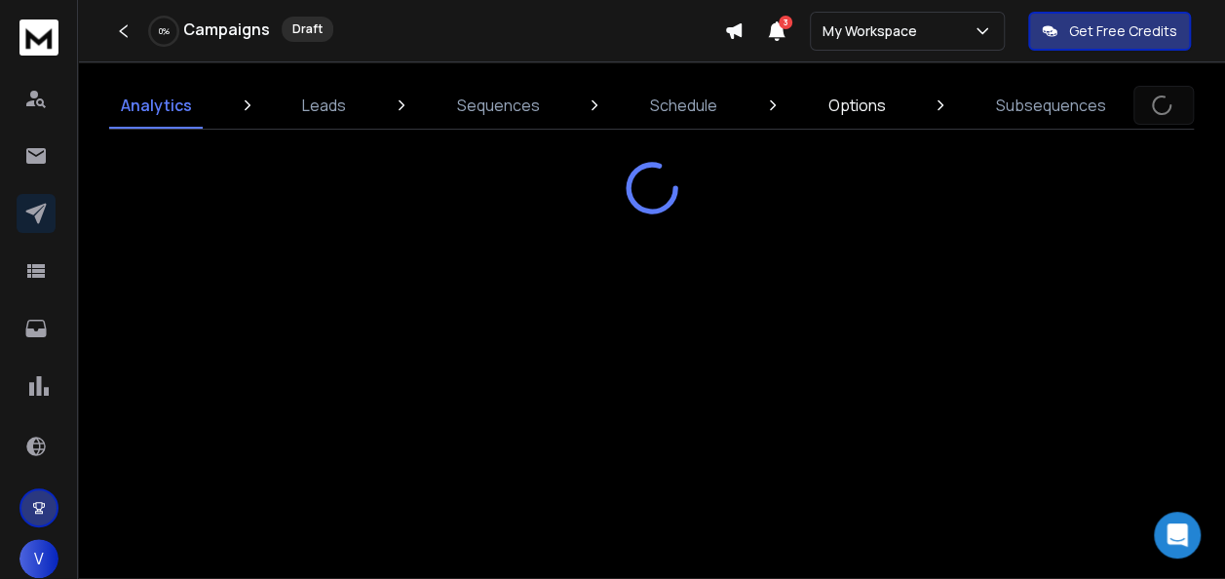
click at [860, 117] on link "Options" at bounding box center [857, 105] width 81 height 47
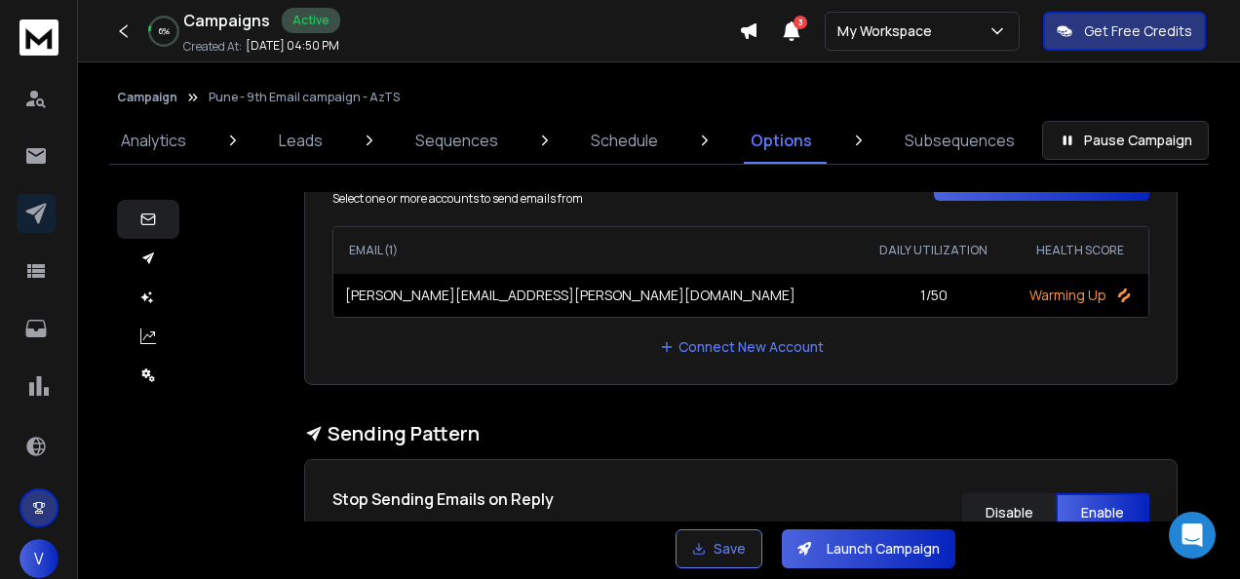
scroll to position [105, 0]
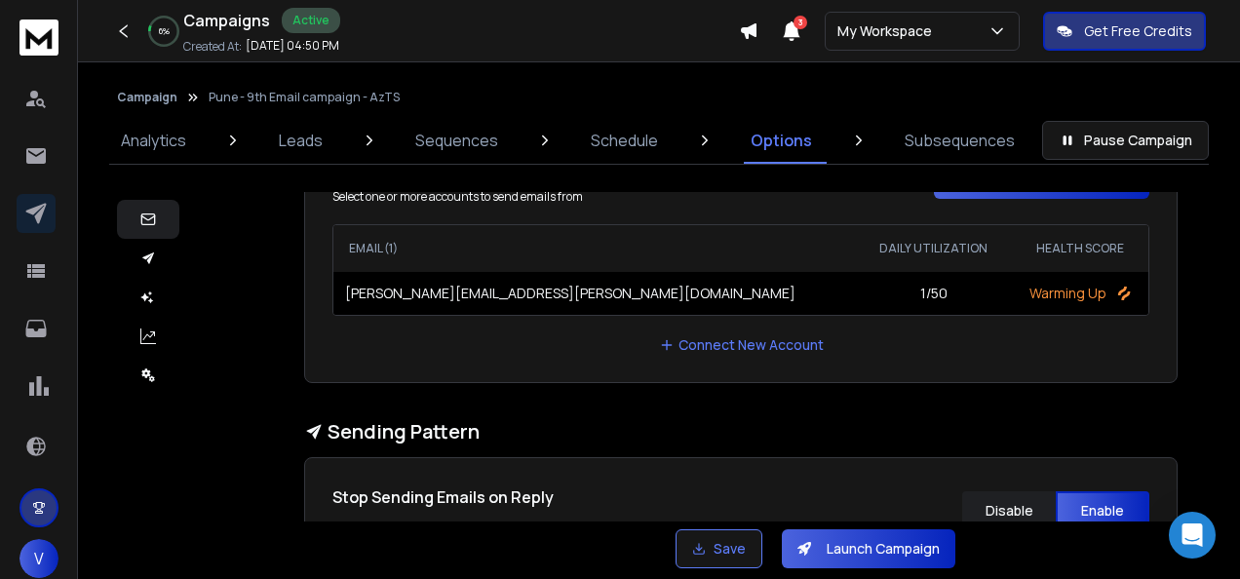
click at [850, 546] on button "Launch Campaign" at bounding box center [869, 548] width 174 height 39
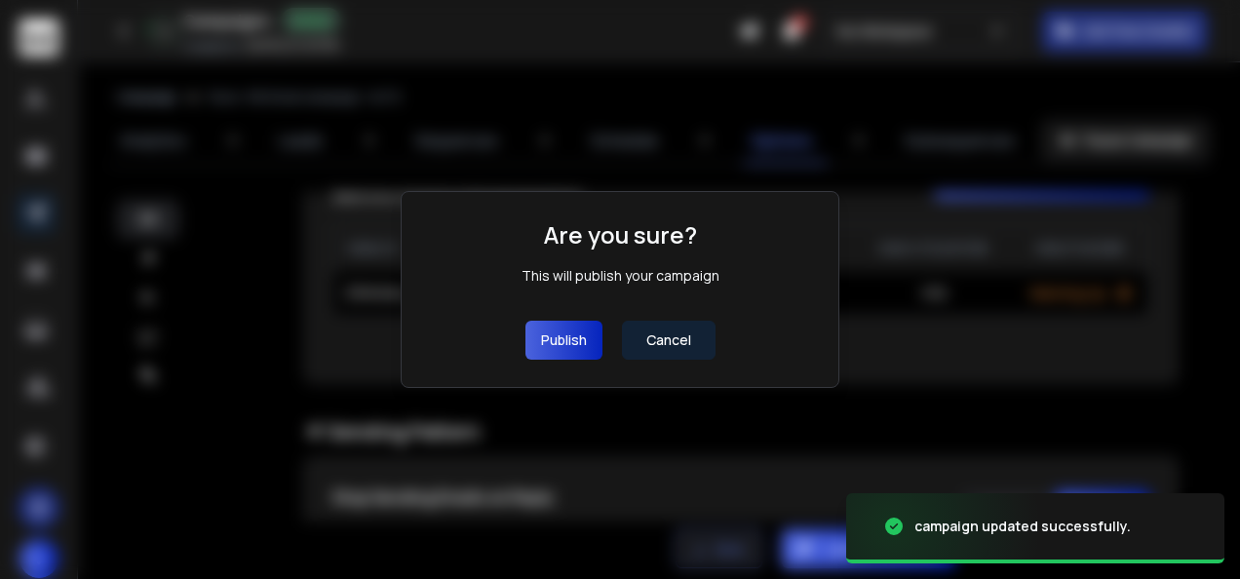
click at [575, 331] on button "Publish" at bounding box center [563, 340] width 77 height 39
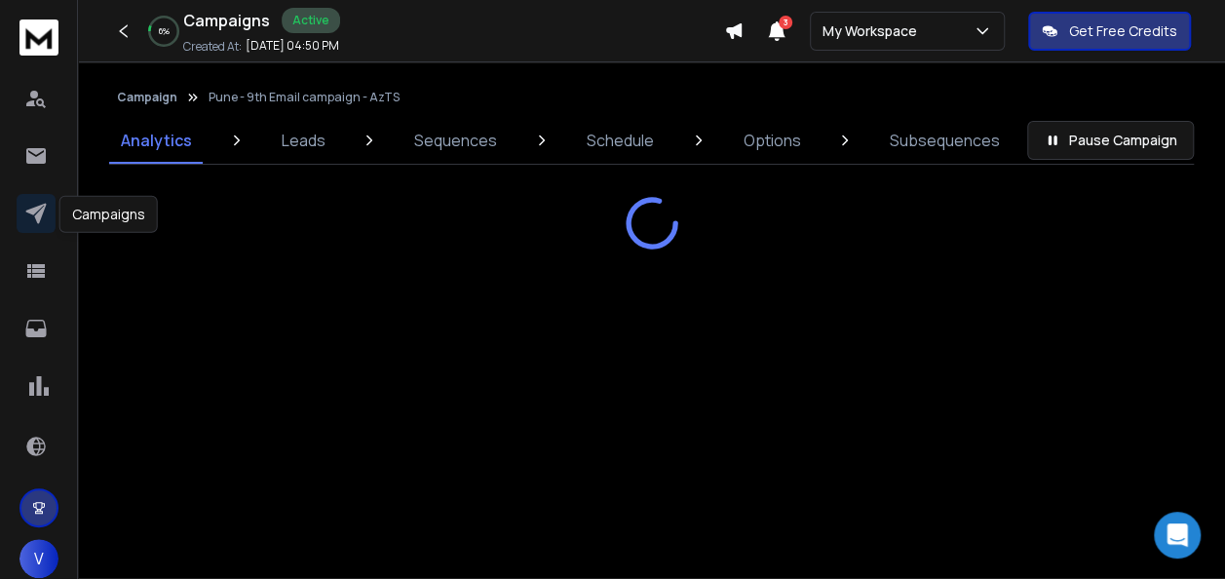
click at [24, 215] on icon at bounding box center [35, 213] width 23 height 23
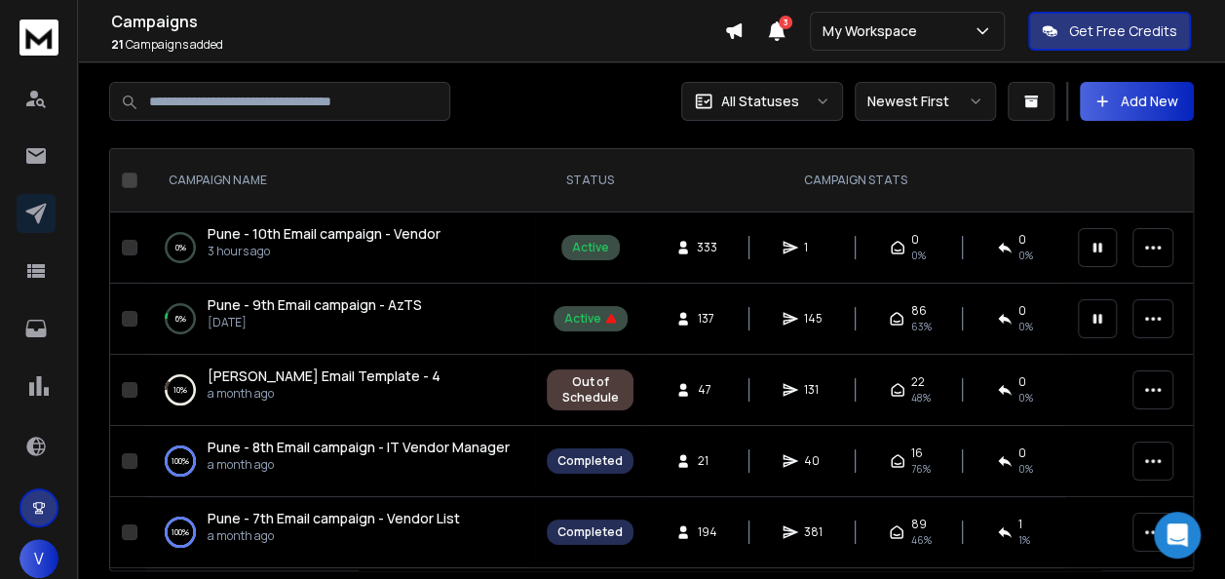
click at [423, 224] on link "Pune - 10th Email campaign - Vendor" at bounding box center [324, 233] width 233 height 19
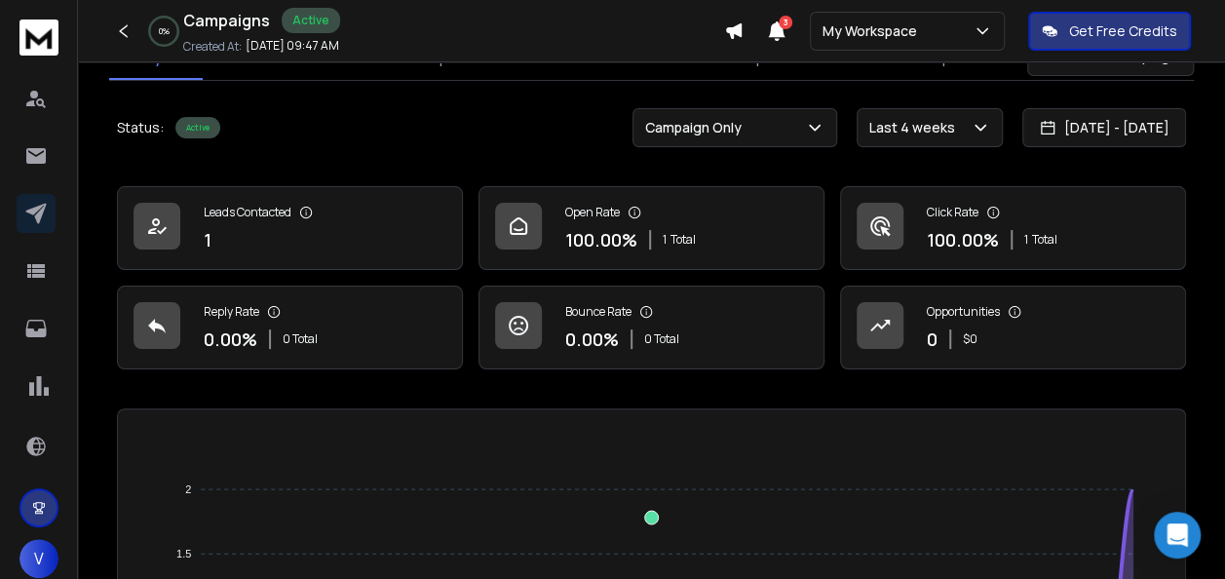
scroll to position [92, 0]
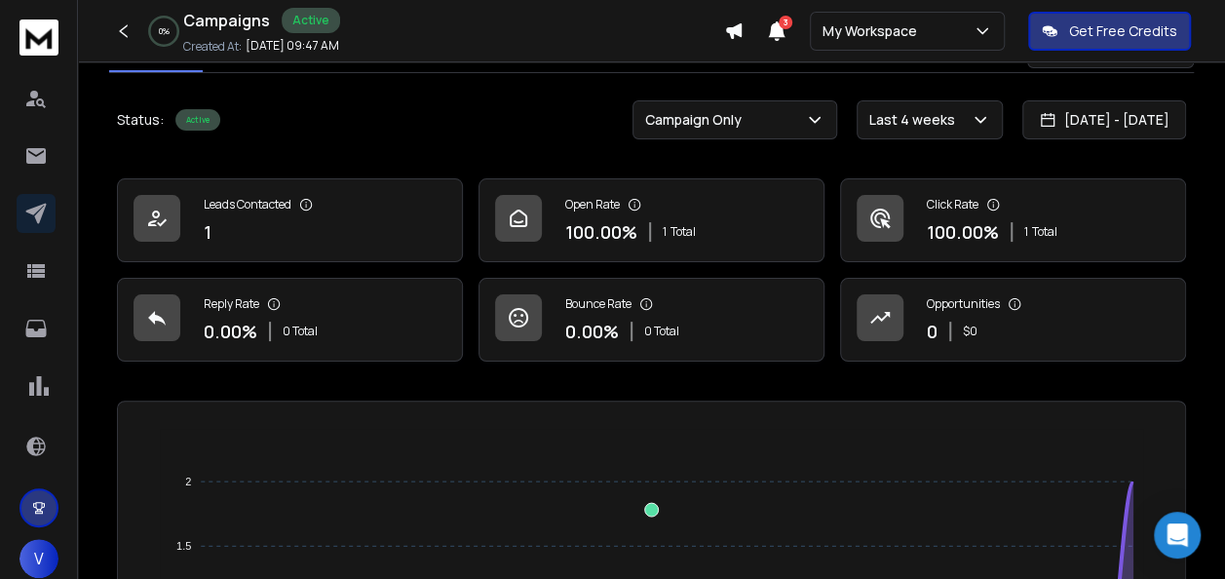
click at [686, 231] on span "Total" at bounding box center [683, 232] width 25 height 16
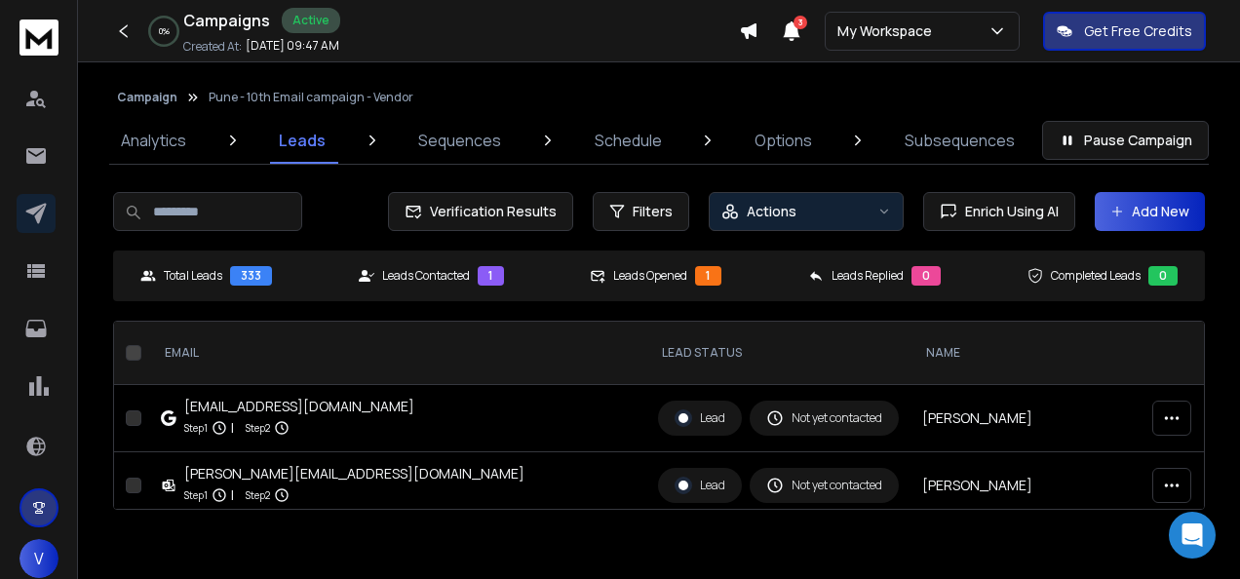
click at [762, 205] on p "Actions" at bounding box center [772, 211] width 50 height 19
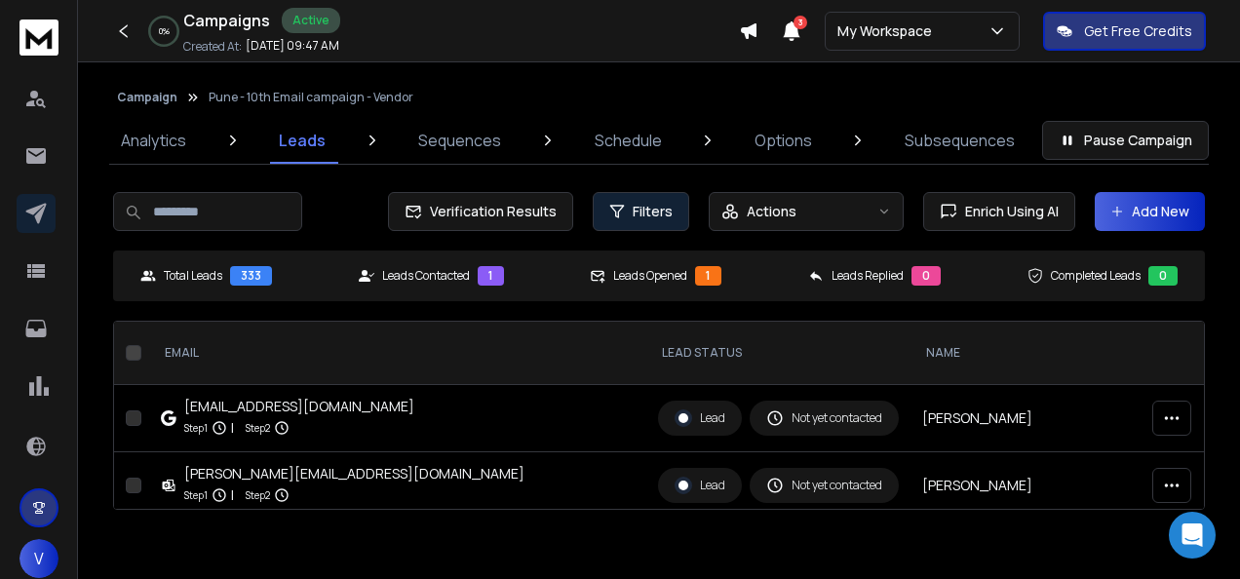
click at [641, 215] on span "Filters" at bounding box center [653, 211] width 40 height 19
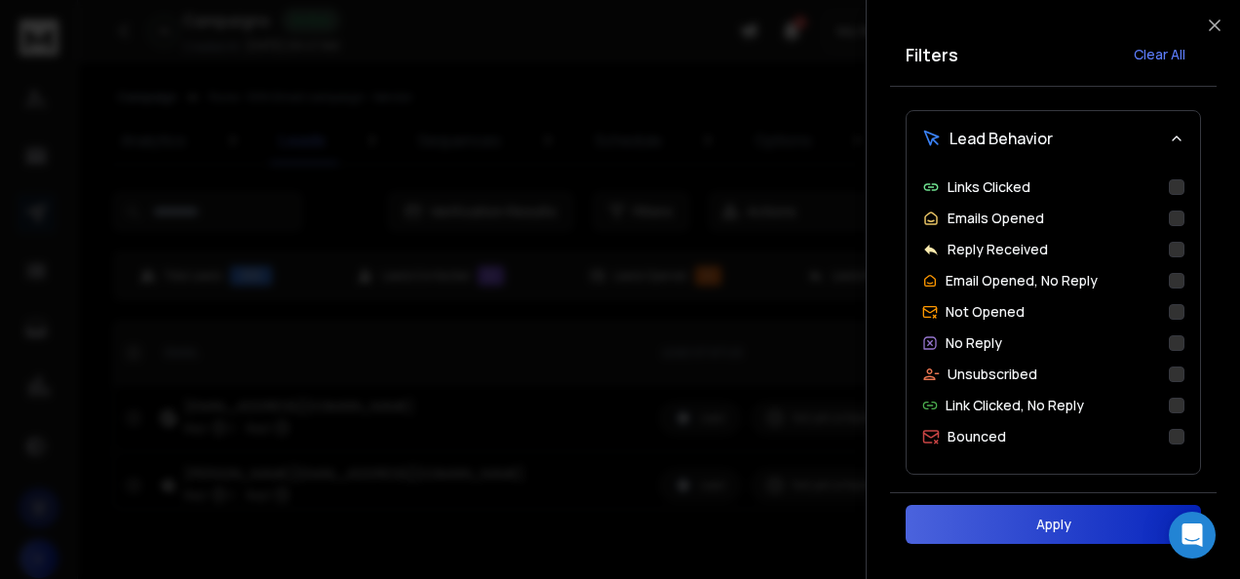
click at [988, 214] on p "Emails Opened" at bounding box center [995, 218] width 97 height 19
click at [1169, 214] on button "Emails Opened" at bounding box center [1177, 219] width 16 height 16
click at [1012, 543] on button "Apply" at bounding box center [1053, 524] width 295 height 39
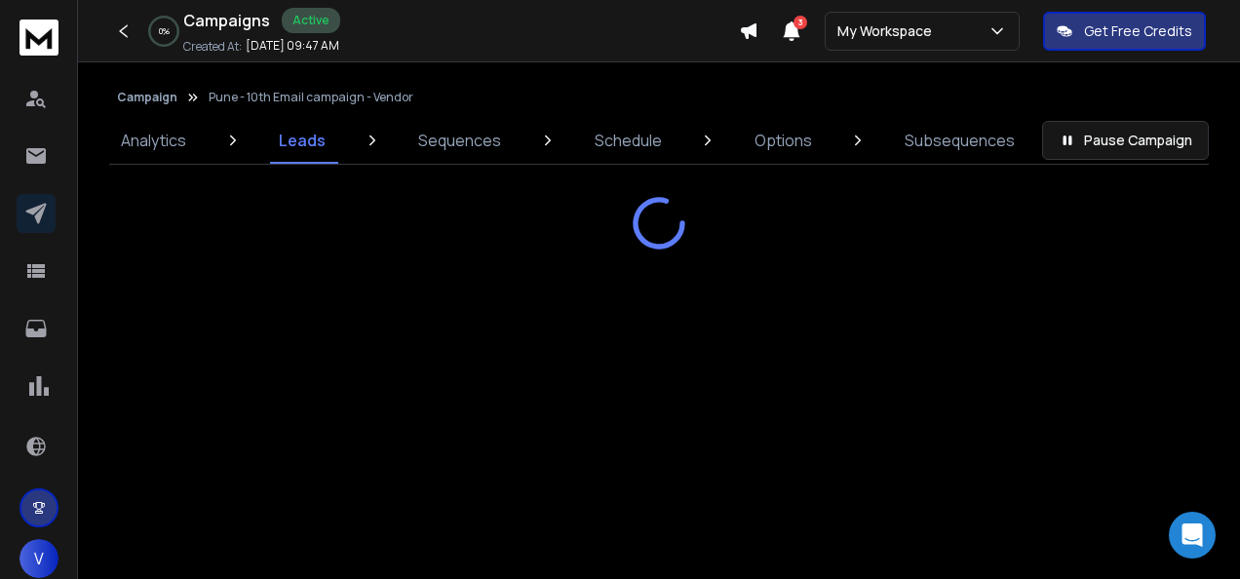
click at [1012, 543] on div "Get only verified leads with our AI-powered Lead Finder, starting at $22/mo Try…" at bounding box center [620, 289] width 1240 height 579
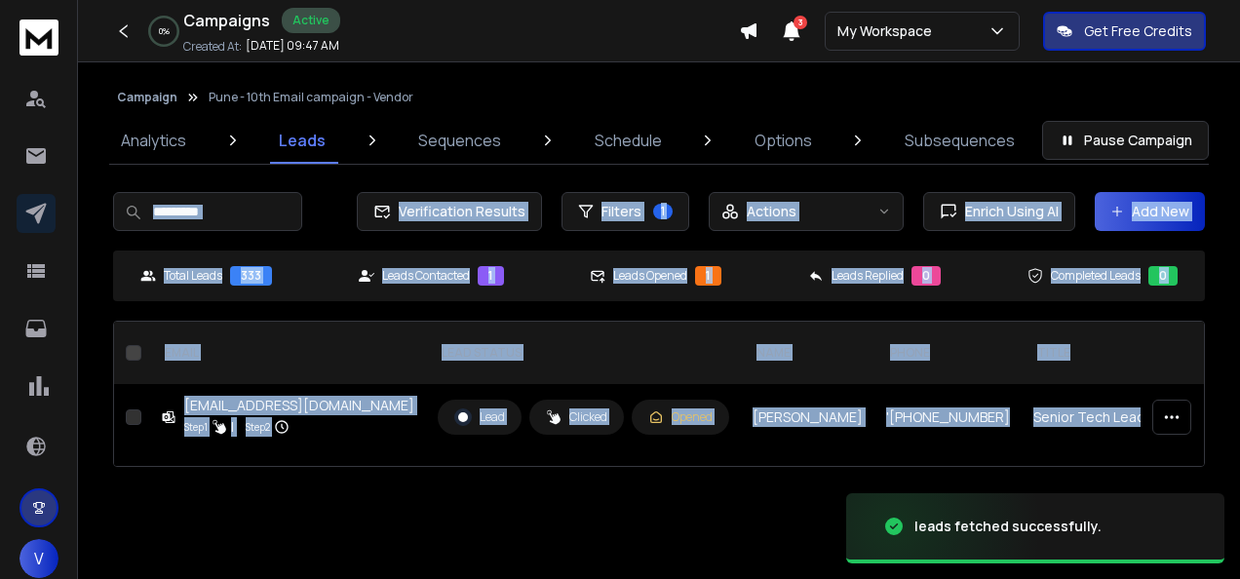
click at [369, 499] on div "Get only verified leads with our AI-powered Lead Finder, starting at $22/mo Try…" at bounding box center [620, 289] width 1240 height 579
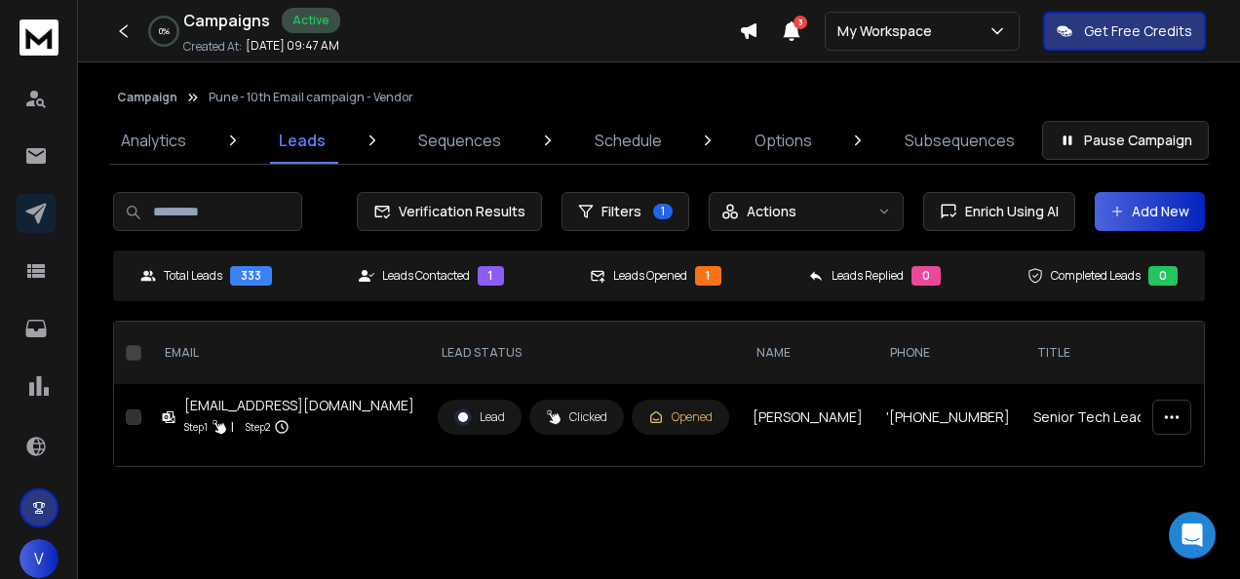
click at [298, 406] on div "vinay.bhardwaj@navigaglobal.com" at bounding box center [299, 405] width 230 height 19
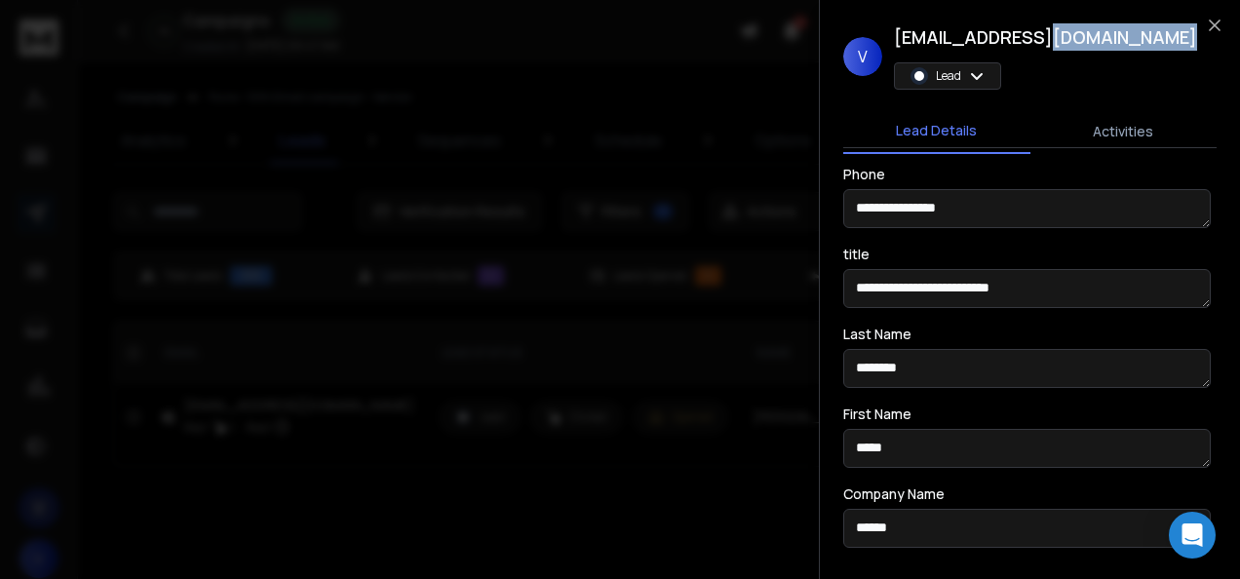
drag, startPoint x: 1038, startPoint y: 37, endPoint x: 1142, endPoint y: 39, distance: 104.3
click at [1142, 39] on h1 "vinay.bhardwaj@navigaglobal.com" at bounding box center [1045, 36] width 303 height 27
copy h1 "navigaglobal."
click at [1208, 19] on icon "button" at bounding box center [1214, 25] width 19 height 19
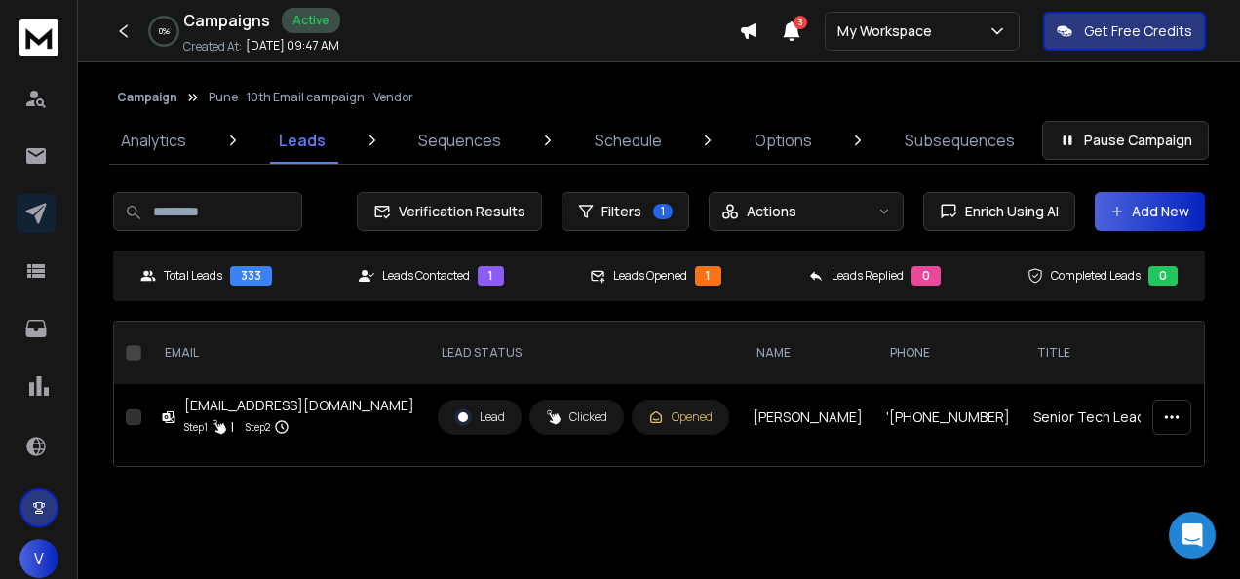
drag, startPoint x: 8, startPoint y: 213, endPoint x: 17, endPoint y: 221, distance: 11.7
click at [17, 221] on div "V" at bounding box center [39, 289] width 78 height 579
click at [17, 221] on link at bounding box center [36, 213] width 39 height 39
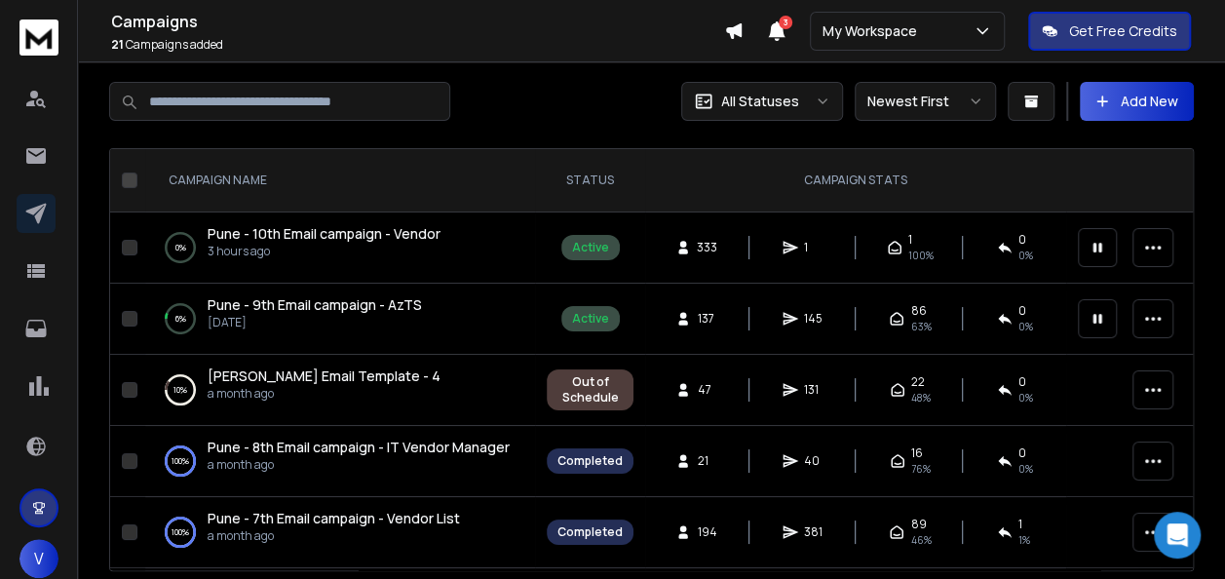
click at [415, 297] on span "Pune - 9th Email campaign - AzTS" at bounding box center [315, 304] width 214 height 19
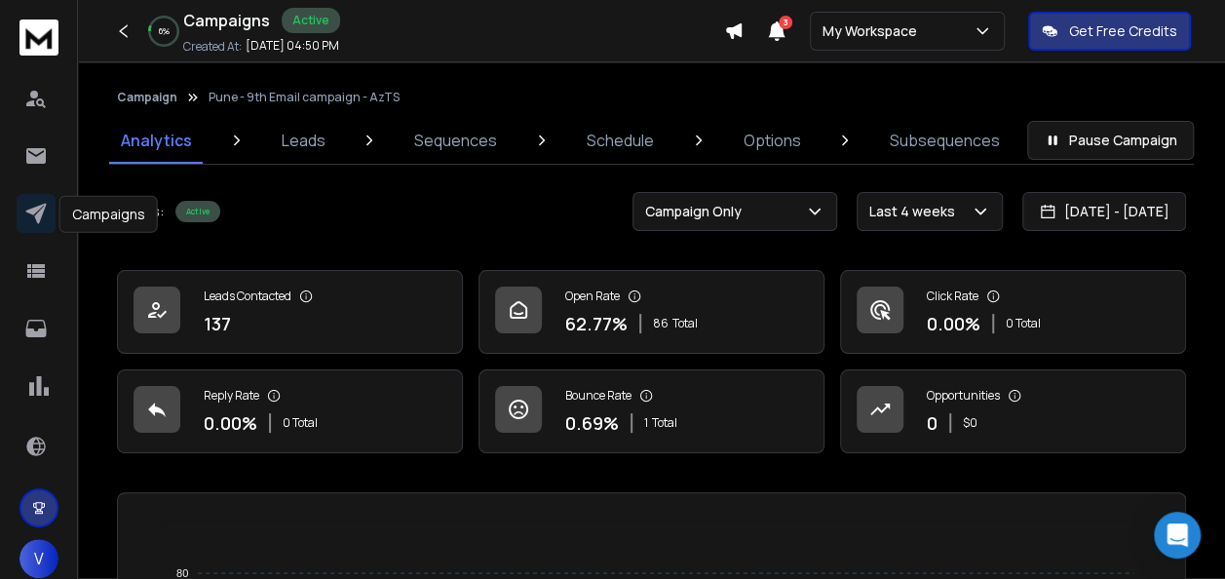
click at [48, 233] on link at bounding box center [36, 213] width 39 height 39
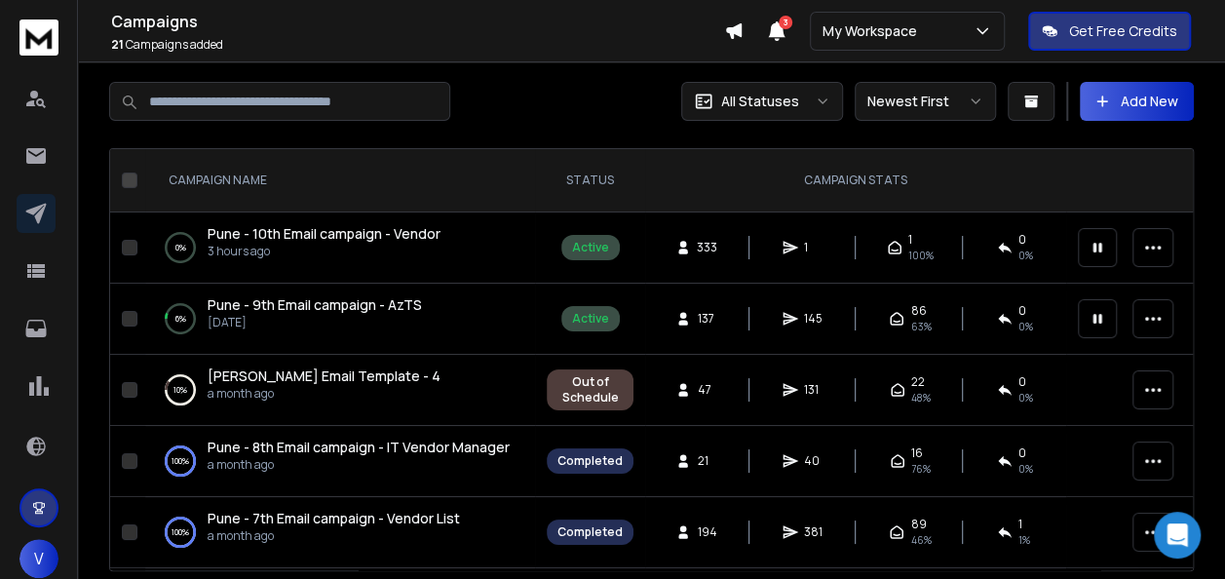
click at [782, 250] on icon at bounding box center [791, 248] width 18 height 18
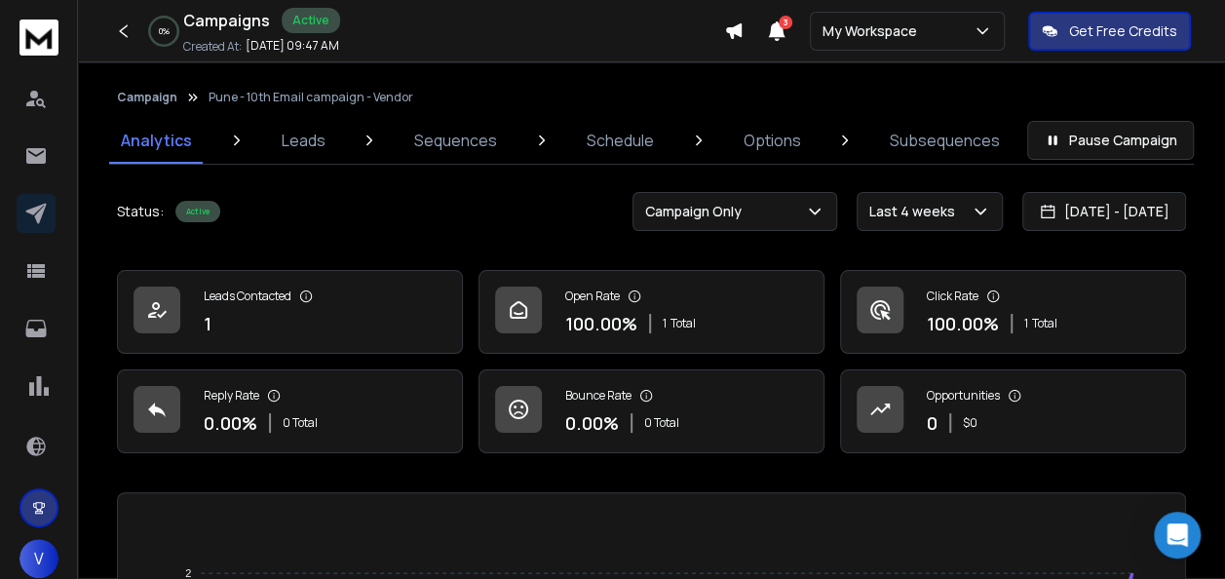
click at [589, 307] on div "Open Rate 100.00 % 1 Total" at bounding box center [630, 312] width 131 height 51
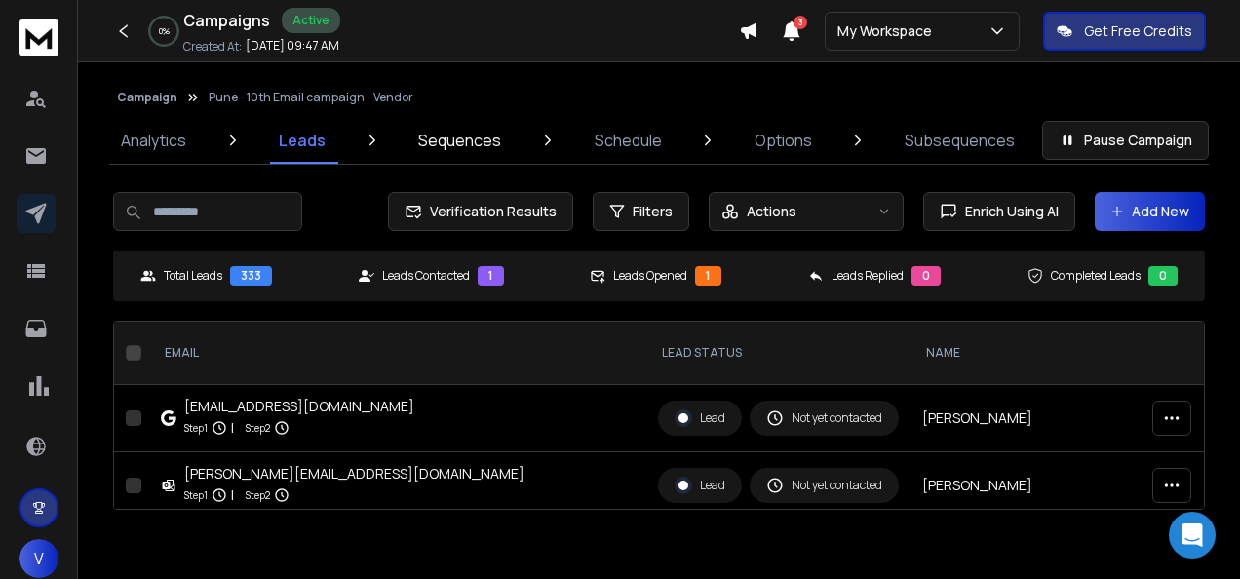
click at [464, 141] on p "Sequences" at bounding box center [459, 140] width 83 height 23
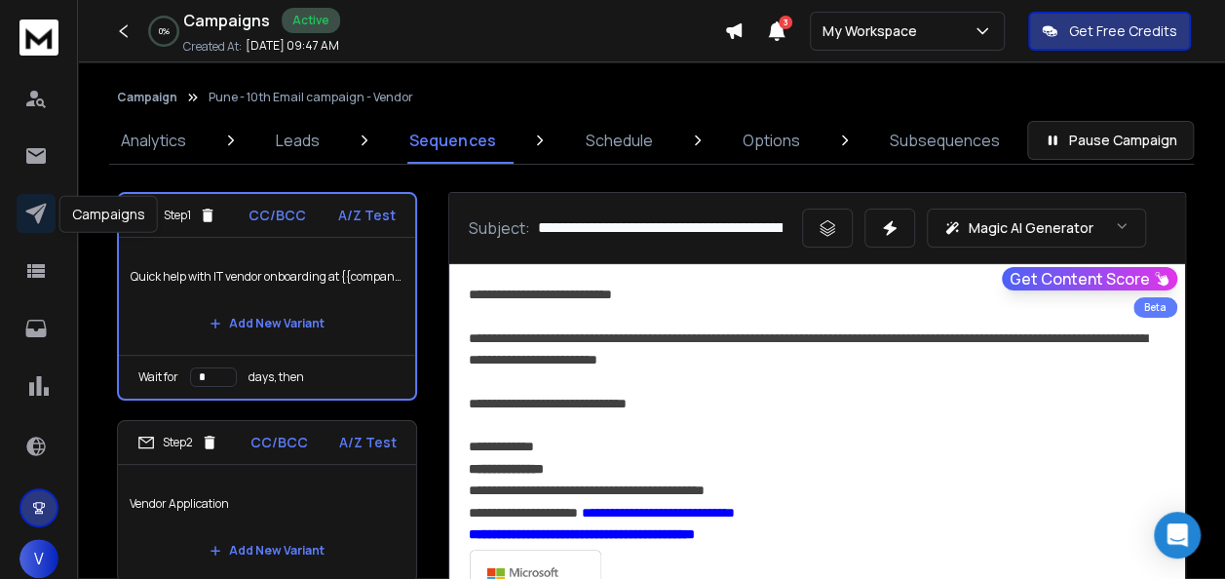
click at [25, 195] on link at bounding box center [36, 213] width 39 height 39
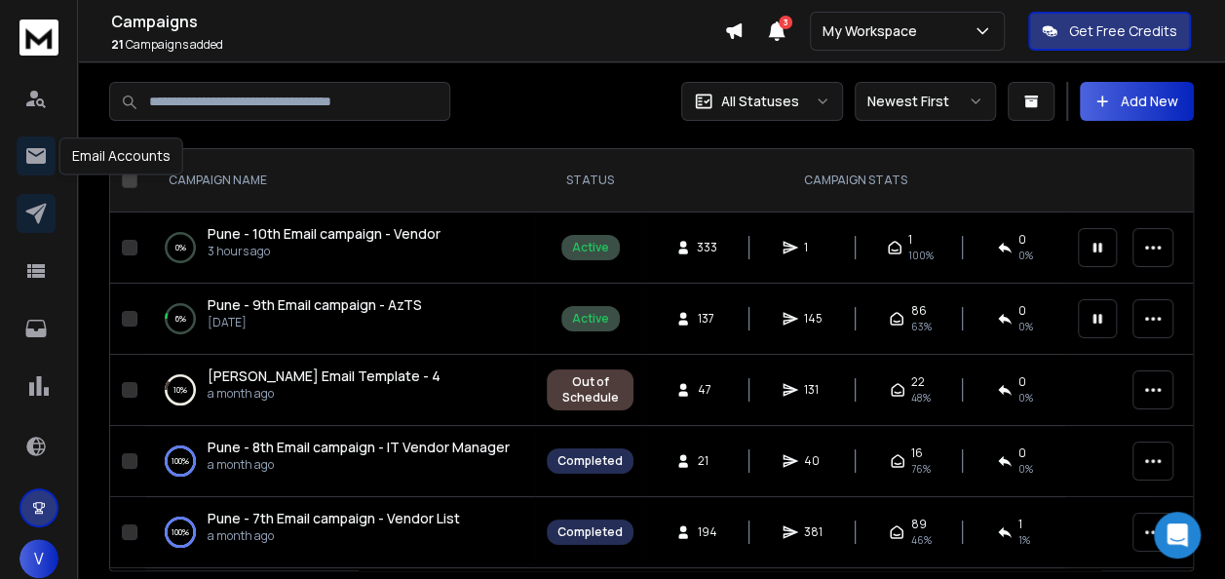
click at [50, 136] on link at bounding box center [36, 155] width 39 height 39
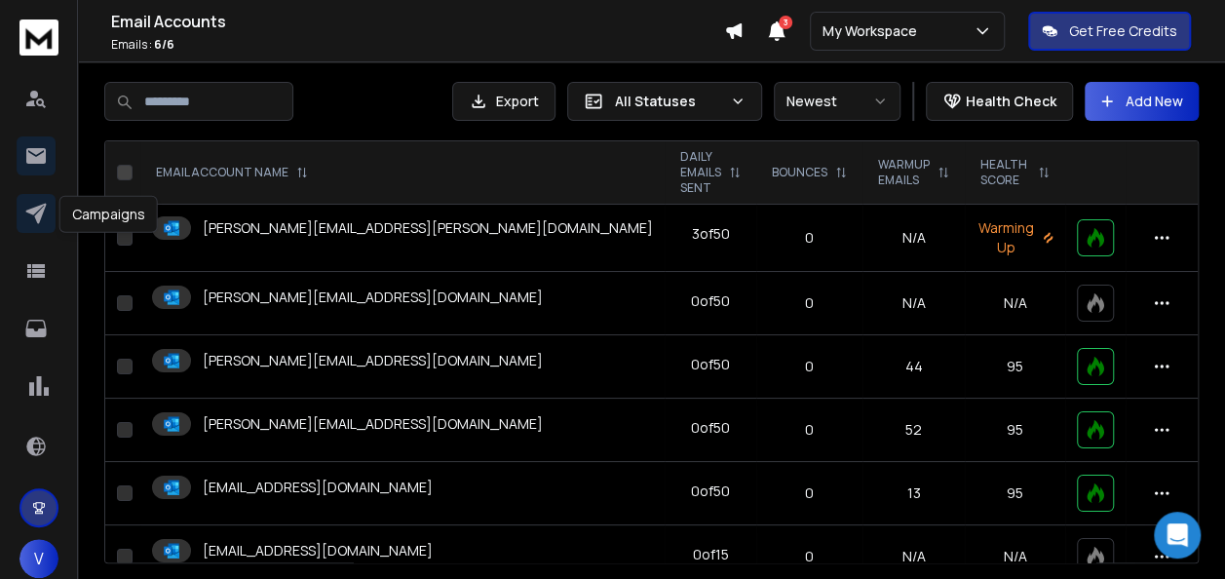
click at [45, 197] on link at bounding box center [36, 213] width 39 height 39
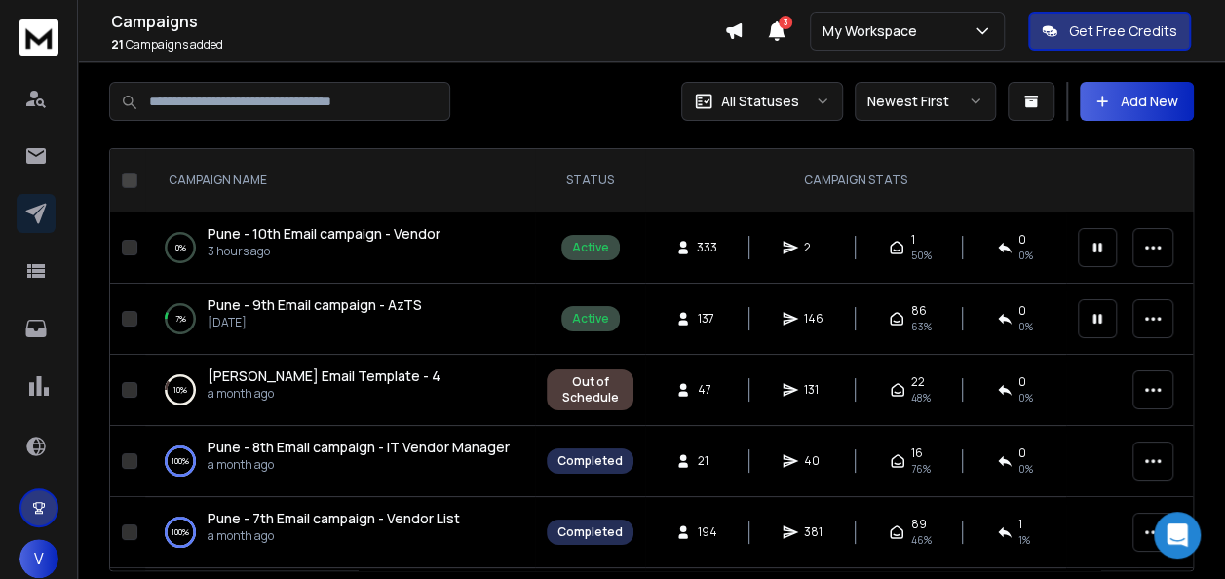
click at [367, 300] on span "Pune - 9th Email campaign - AzTS" at bounding box center [315, 304] width 214 height 19
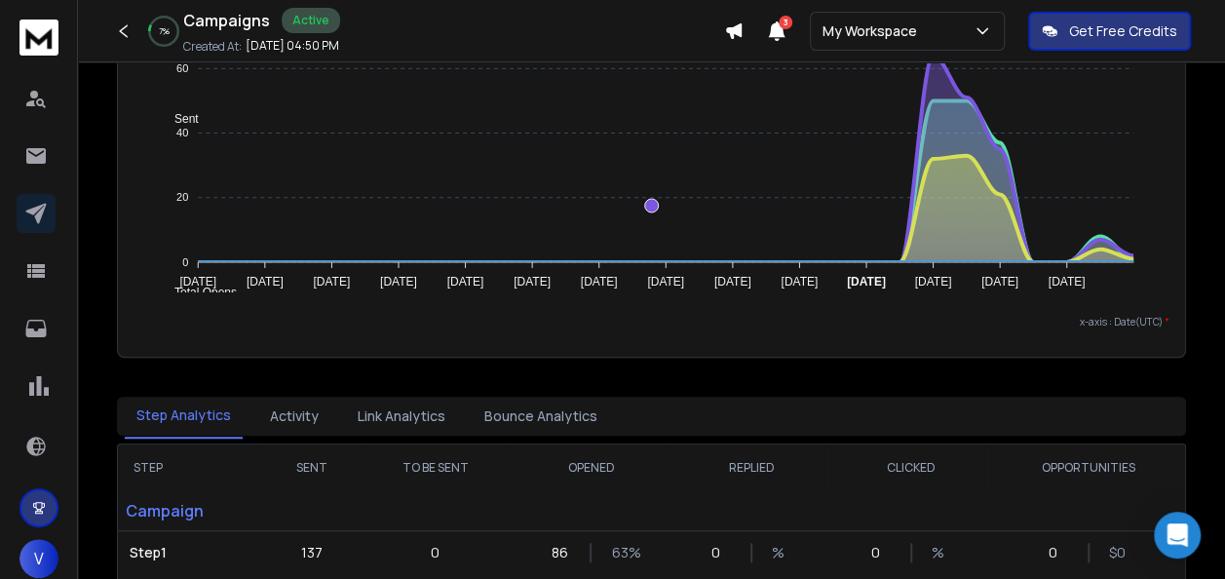
scroll to position [567, 0]
click at [121, 31] on icon at bounding box center [123, 30] width 8 height 13
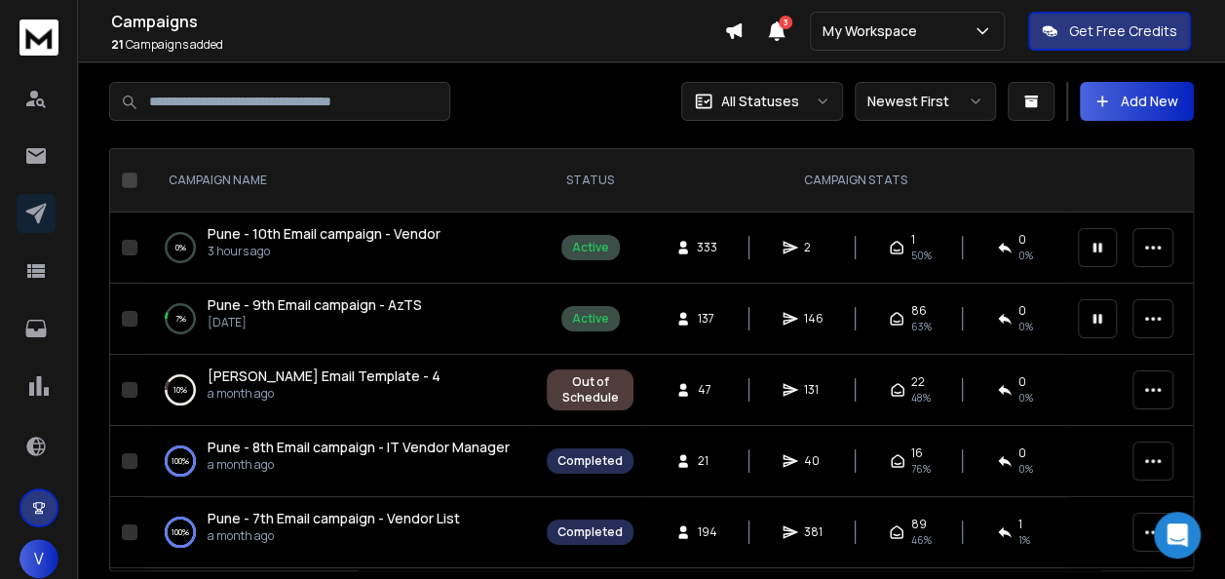
click at [356, 375] on span "[PERSON_NAME] Email Template - 4" at bounding box center [324, 376] width 233 height 19
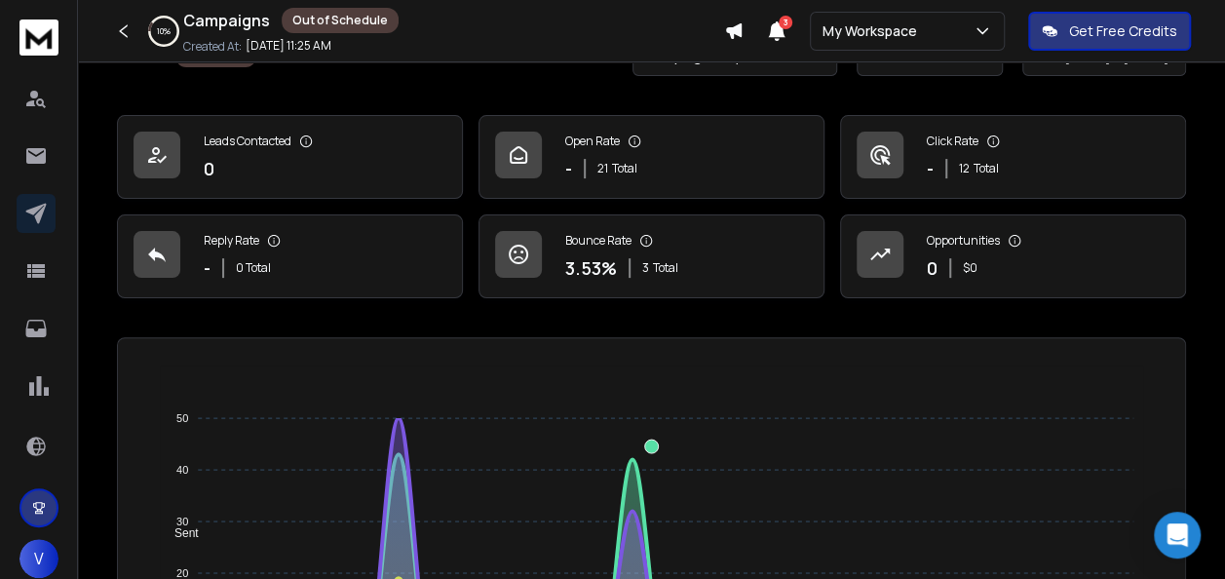
scroll to position [154, 0]
click at [42, 211] on icon at bounding box center [35, 213] width 20 height 20
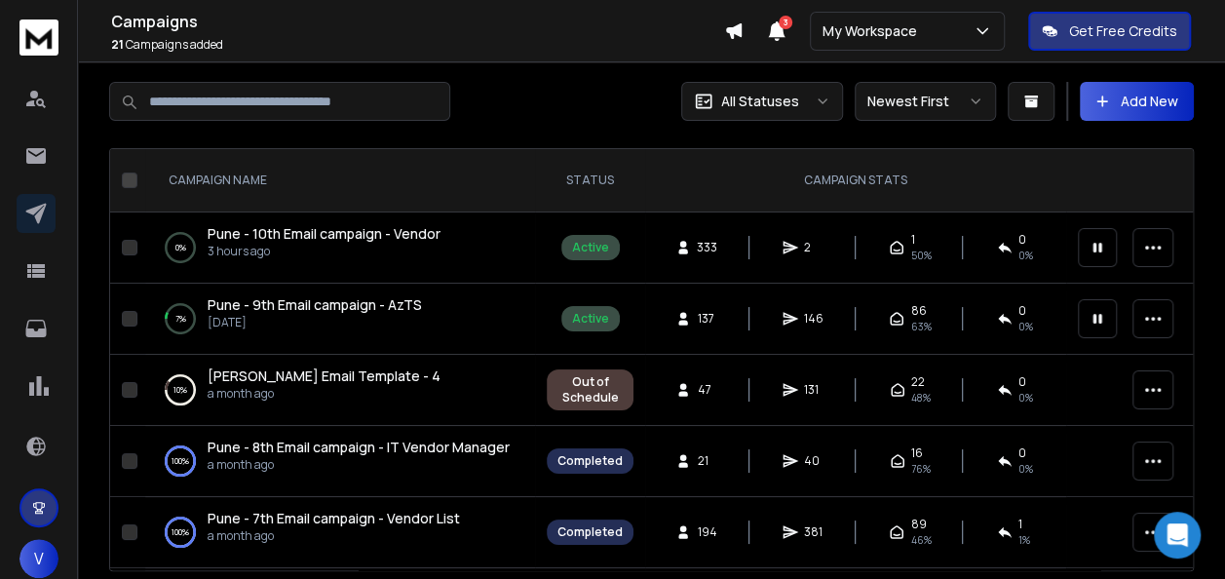
click at [556, 94] on div at bounding box center [380, 101] width 543 height 39
